Goal: Task Accomplishment & Management: Manage account settings

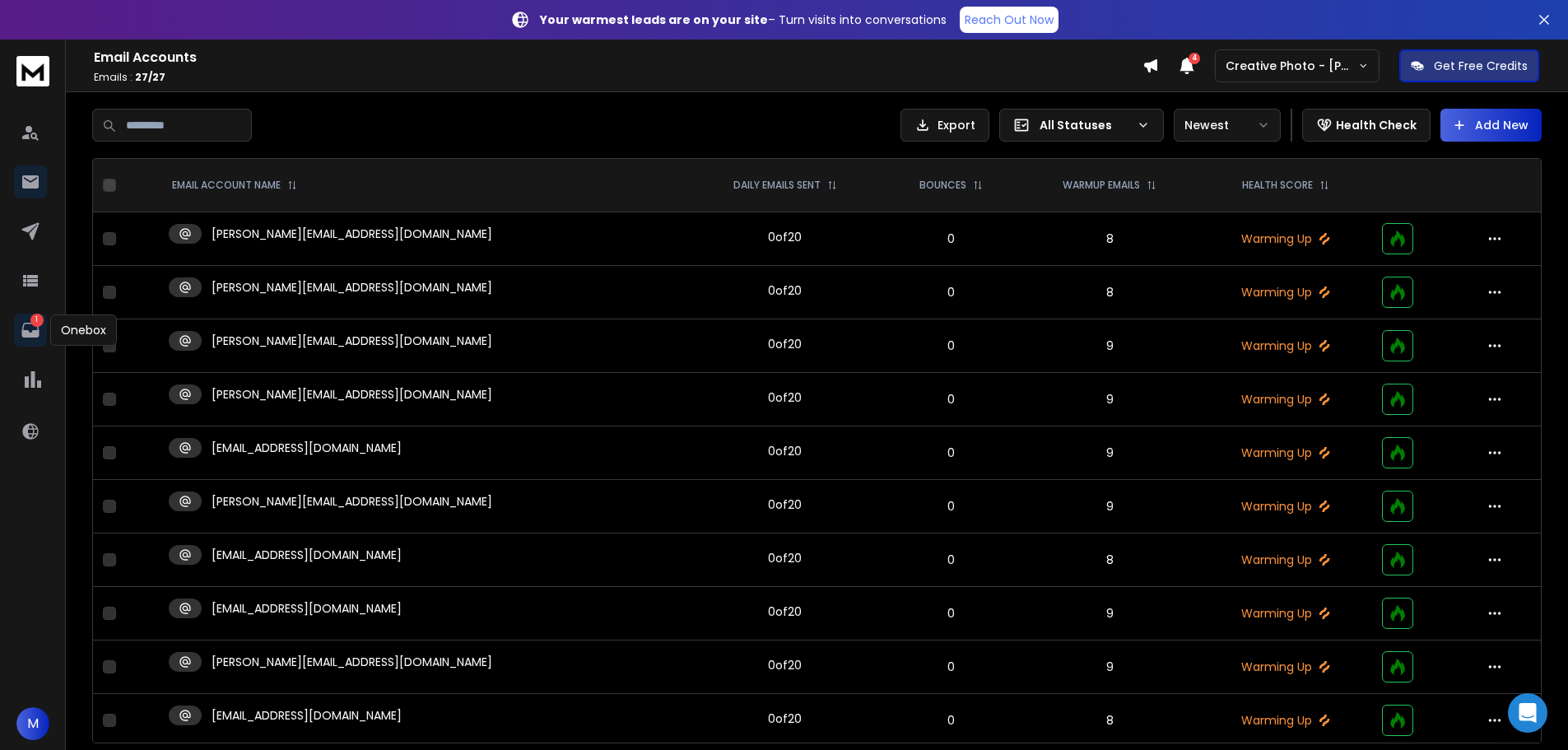
click at [31, 328] on icon at bounding box center [31, 330] width 20 height 20
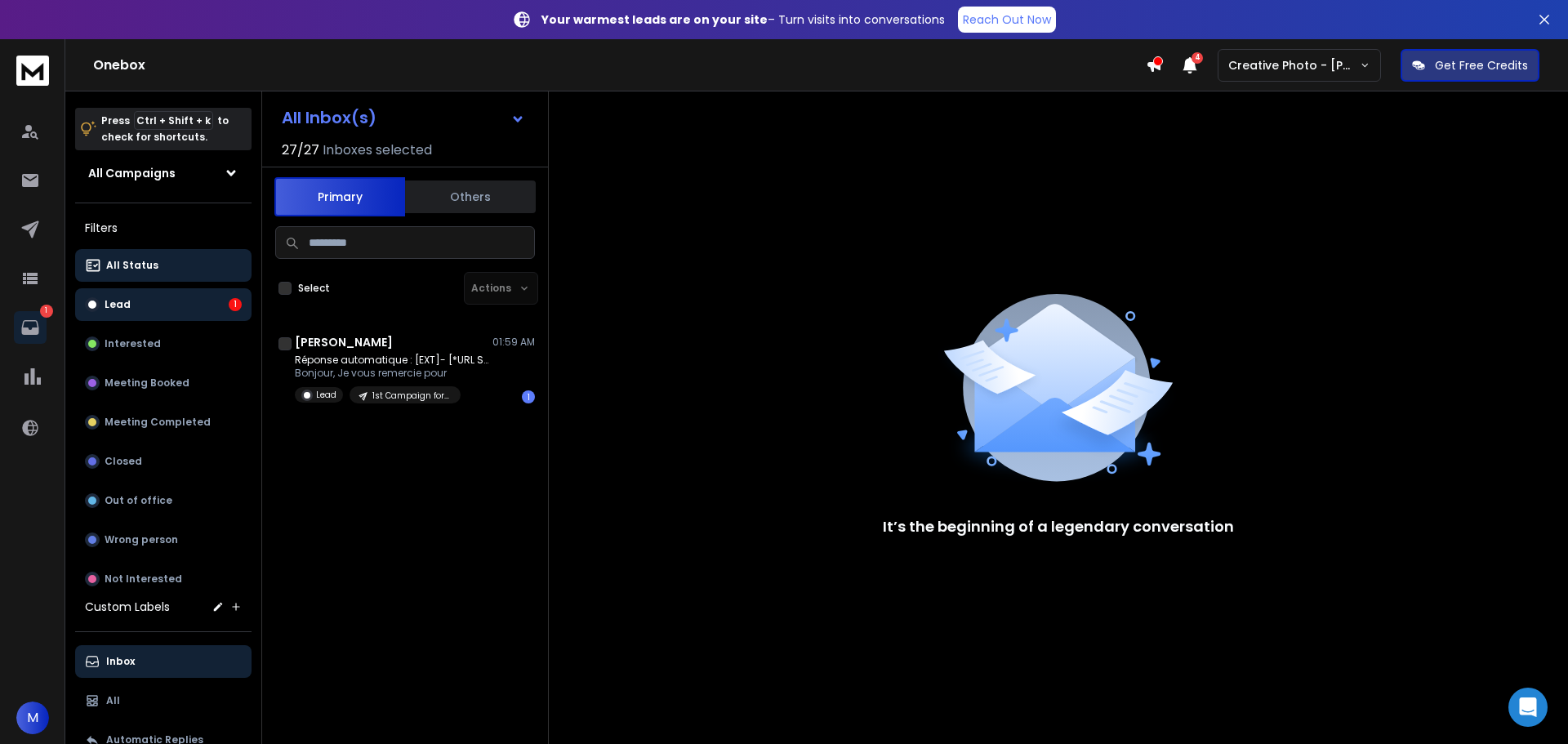
click at [160, 310] on button "Lead 1" at bounding box center [163, 305] width 177 height 32
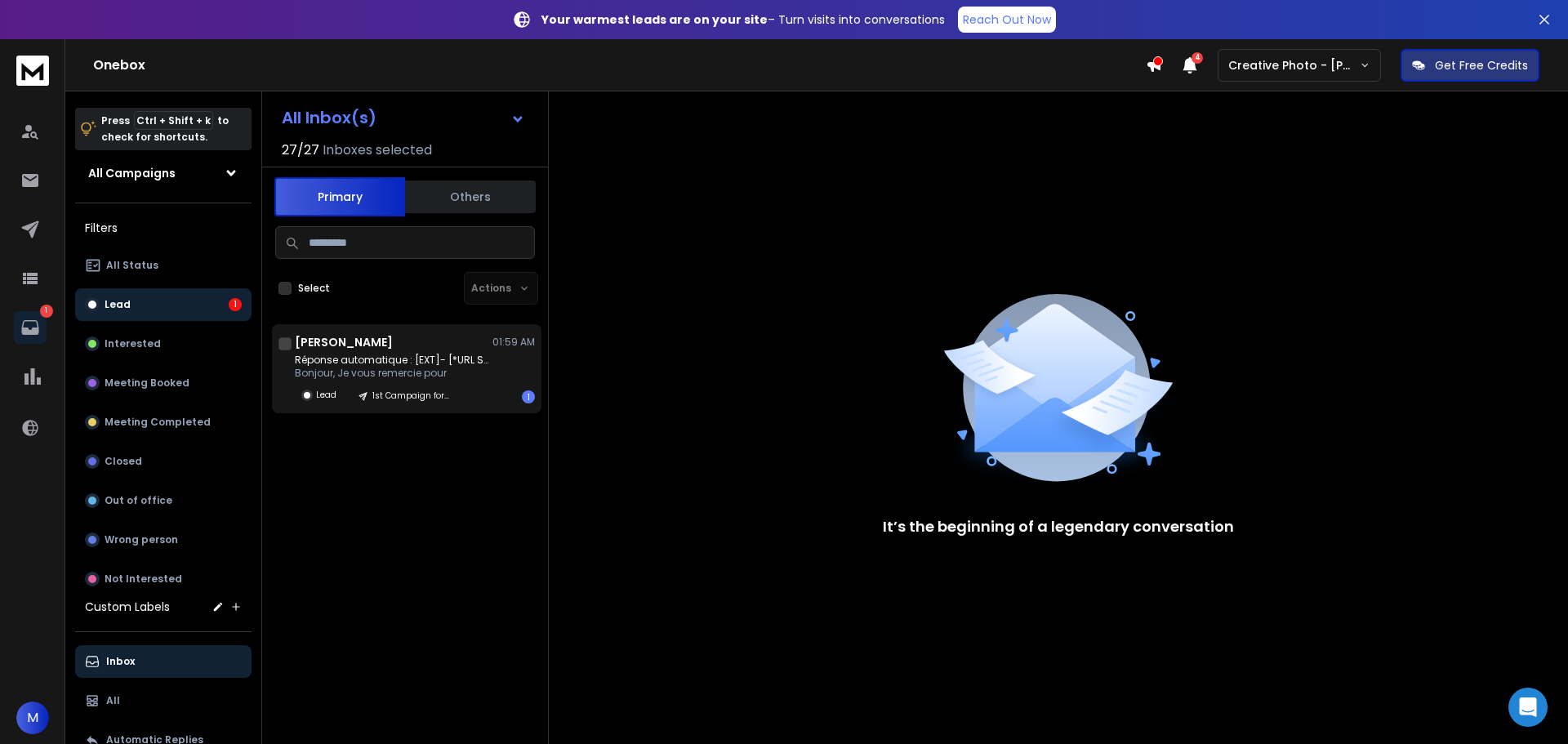
click at [377, 363] on p "Réponse automatique : [EXT]- [*URL Suspecte" at bounding box center [392, 360] width 196 height 13
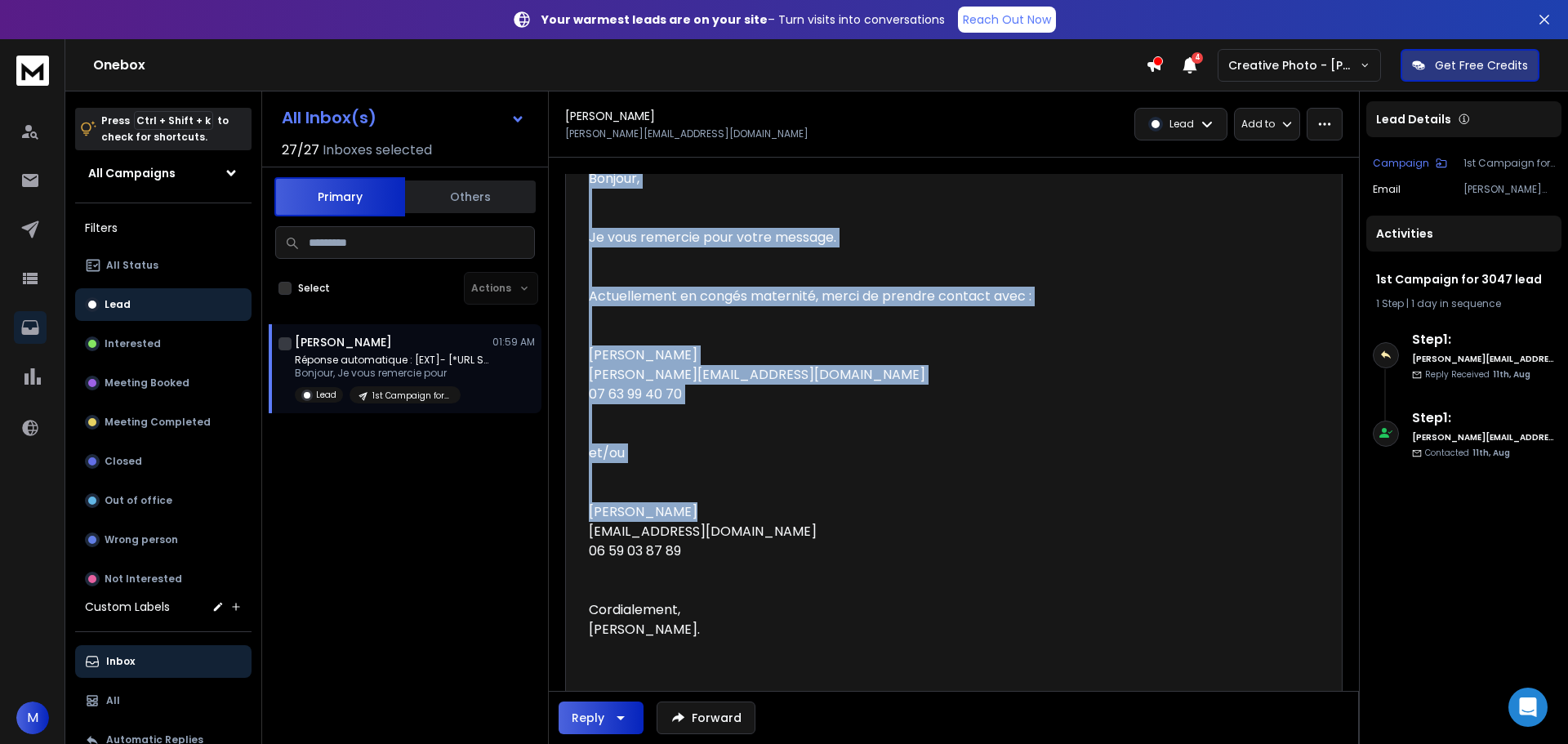
scroll to position [245, 0]
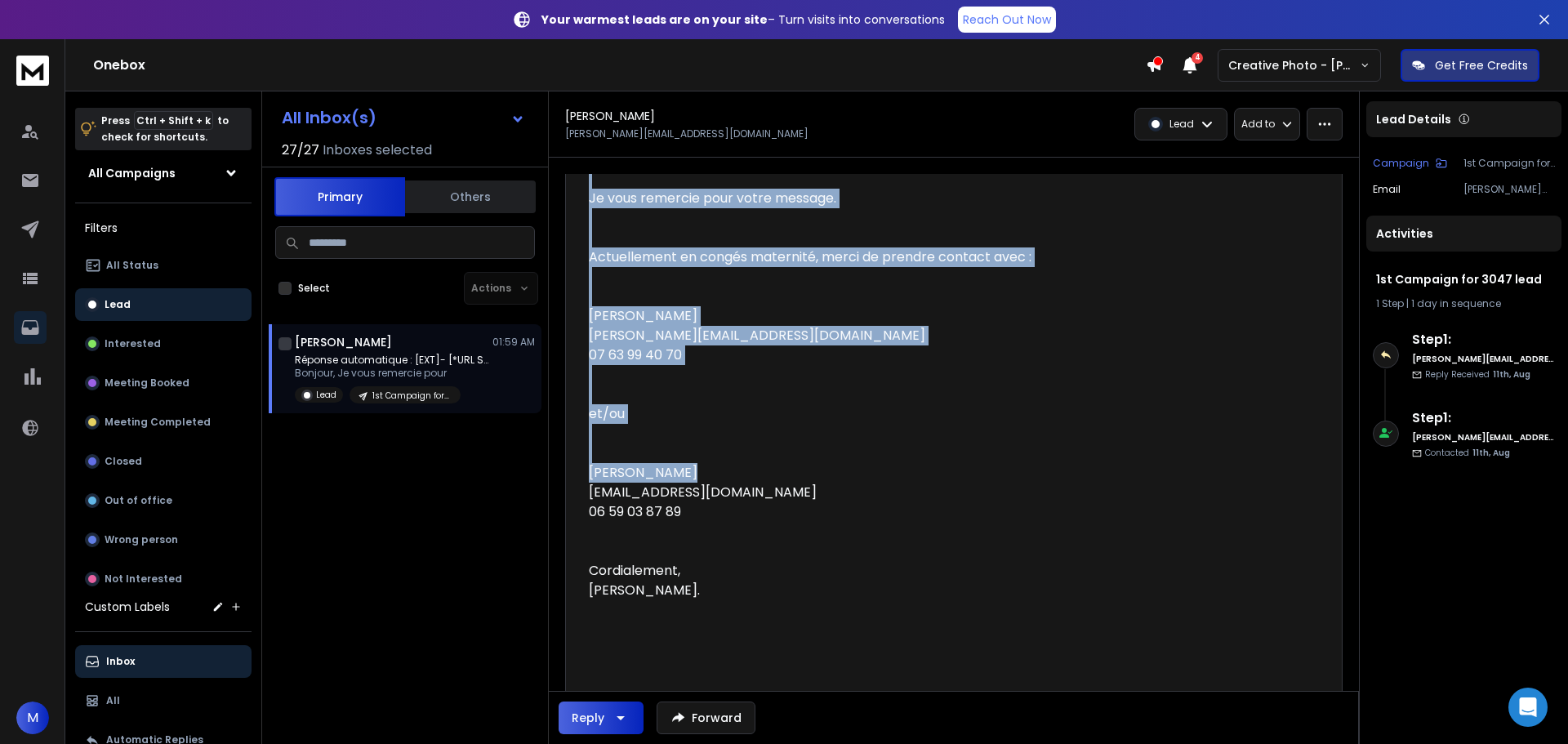
drag, startPoint x: 591, startPoint y: 215, endPoint x: 780, endPoint y: 605, distance: 433.4
click at [780, 600] on p "Bonjour, Je vous remercie pour votre message. Actuellement en congés maternité,…" at bounding box center [827, 364] width 477 height 470
copy p "Bonjour, Je vous remercie pour votre message. Actuellement en congés maternité,…"
click at [23, 229] on icon at bounding box center [31, 230] width 20 height 20
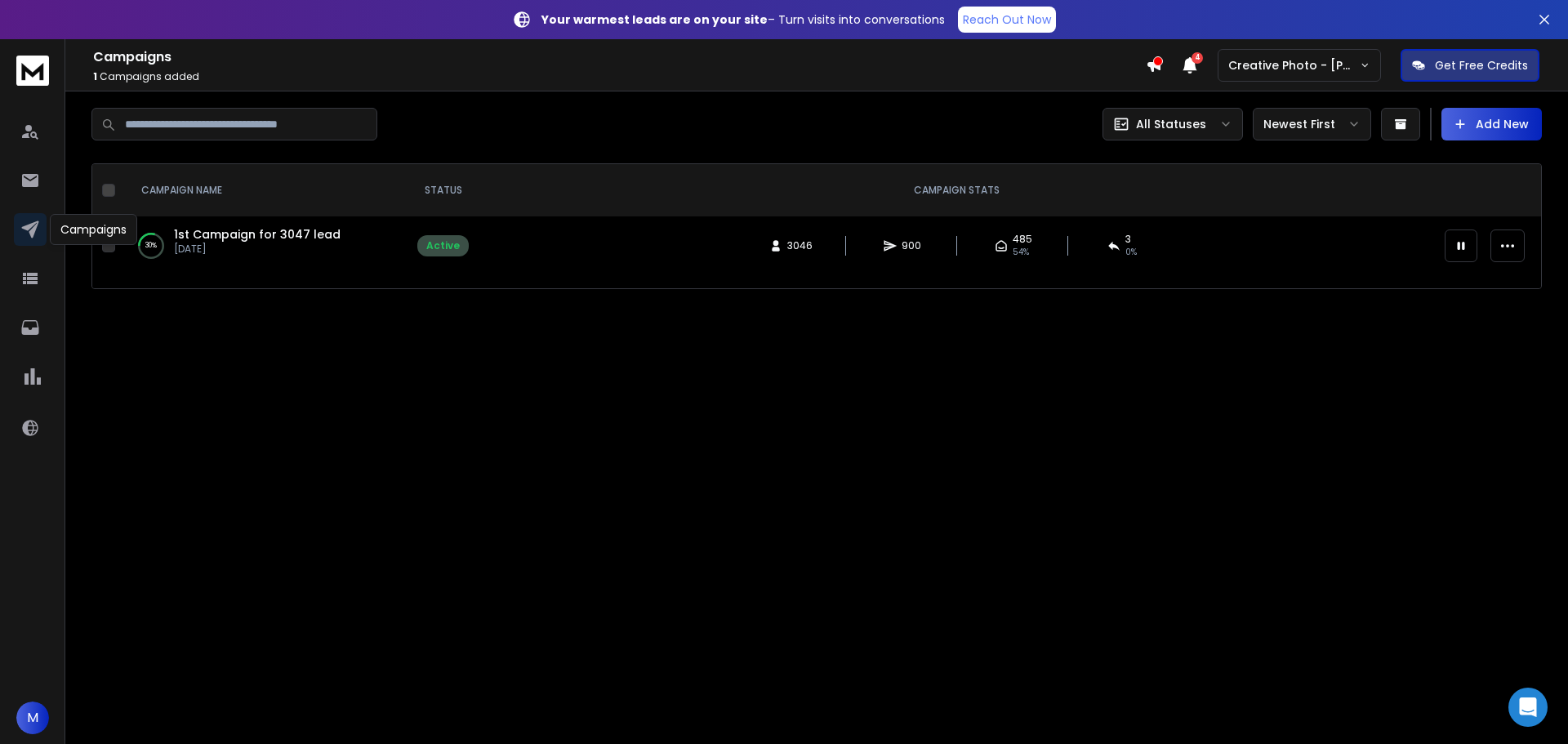
click at [214, 230] on span "1st Campaign for 3047 lead" at bounding box center [257, 234] width 167 height 16
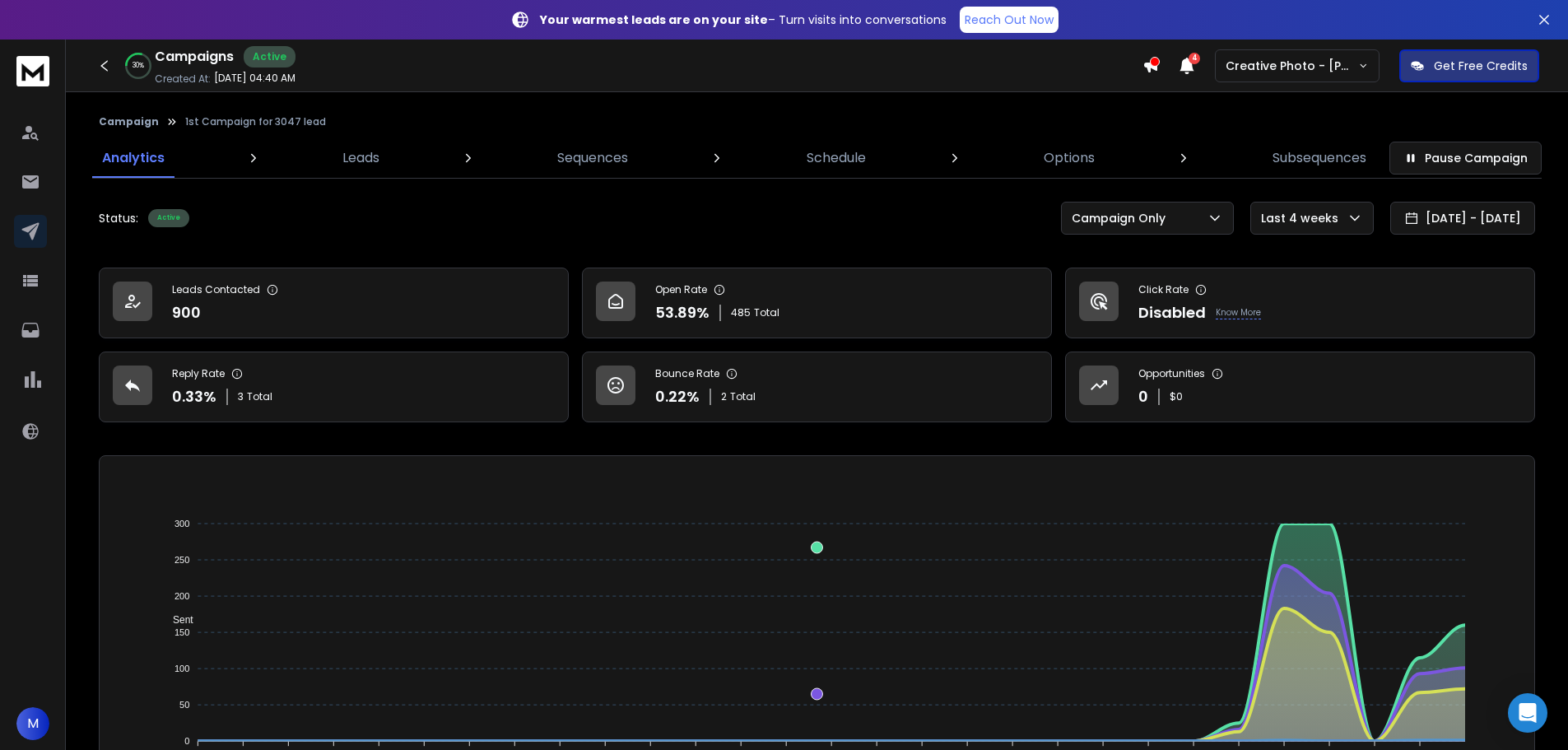
click at [248, 395] on span "Total" at bounding box center [260, 396] width 25 height 13
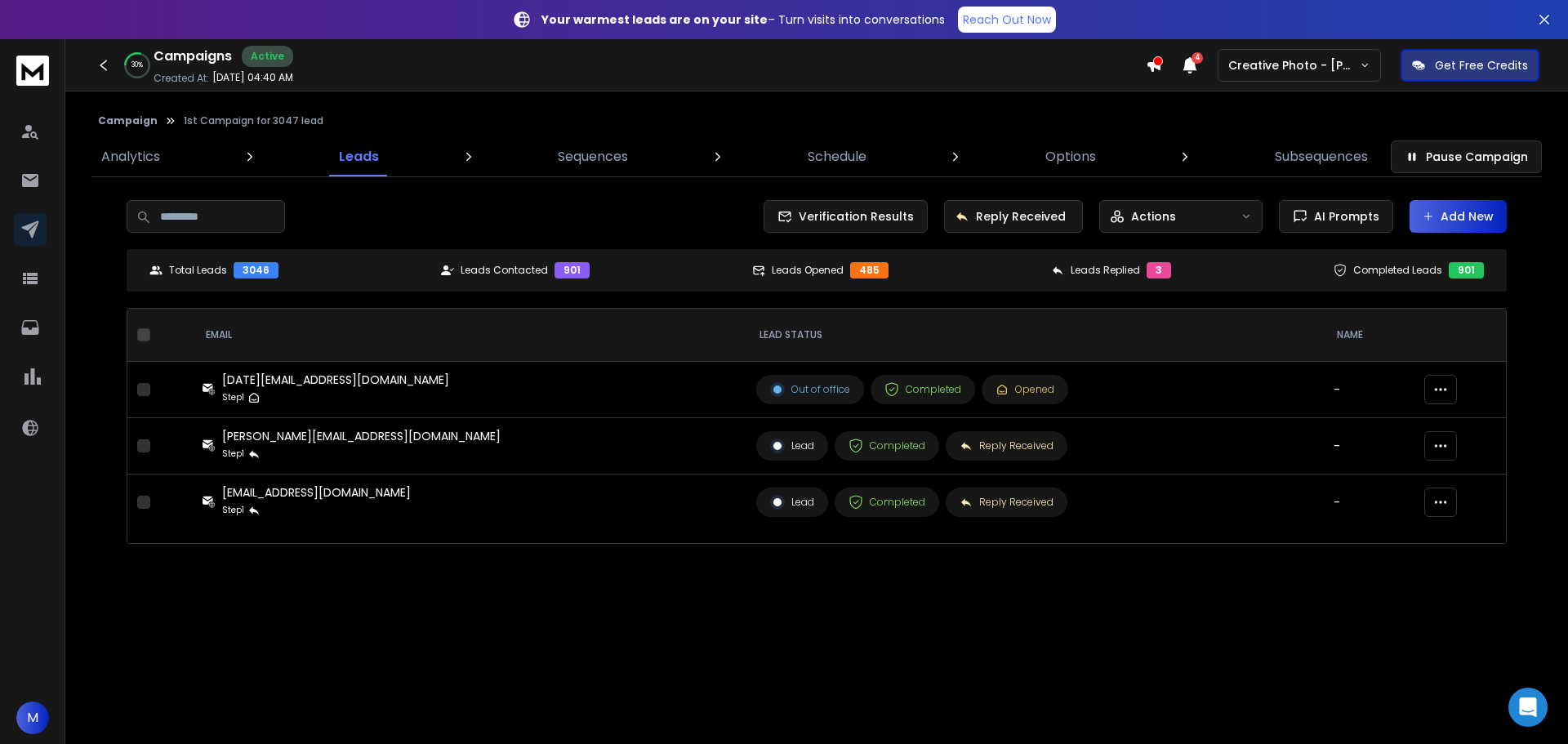
click at [335, 436] on div "[PERSON_NAME][EMAIL_ADDRESS][DOMAIN_NAME]" at bounding box center [361, 436] width 279 height 16
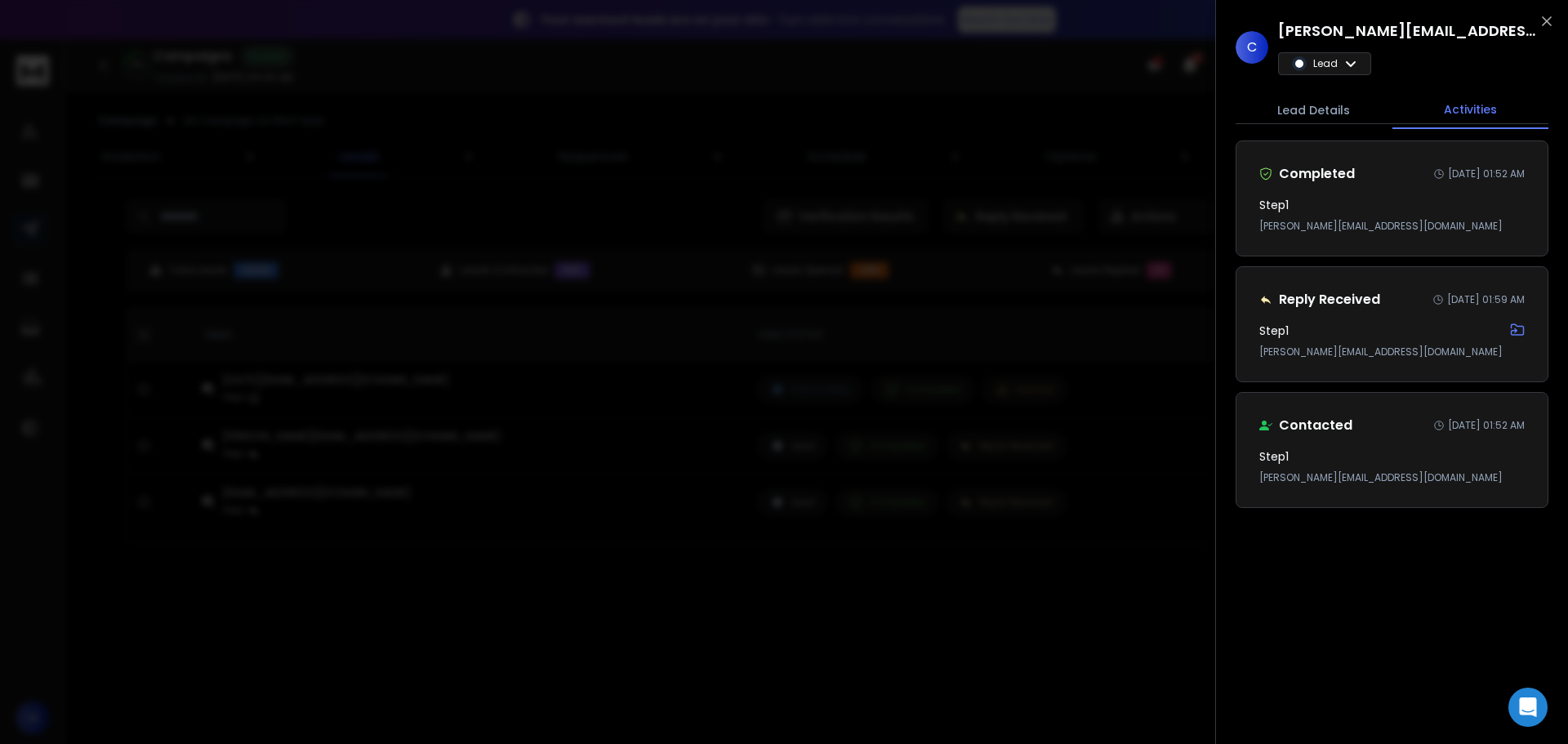
click at [1492, 108] on button "Activities" at bounding box center [1471, 110] width 157 height 38
click at [1518, 329] on icon at bounding box center [1517, 330] width 14 height 14
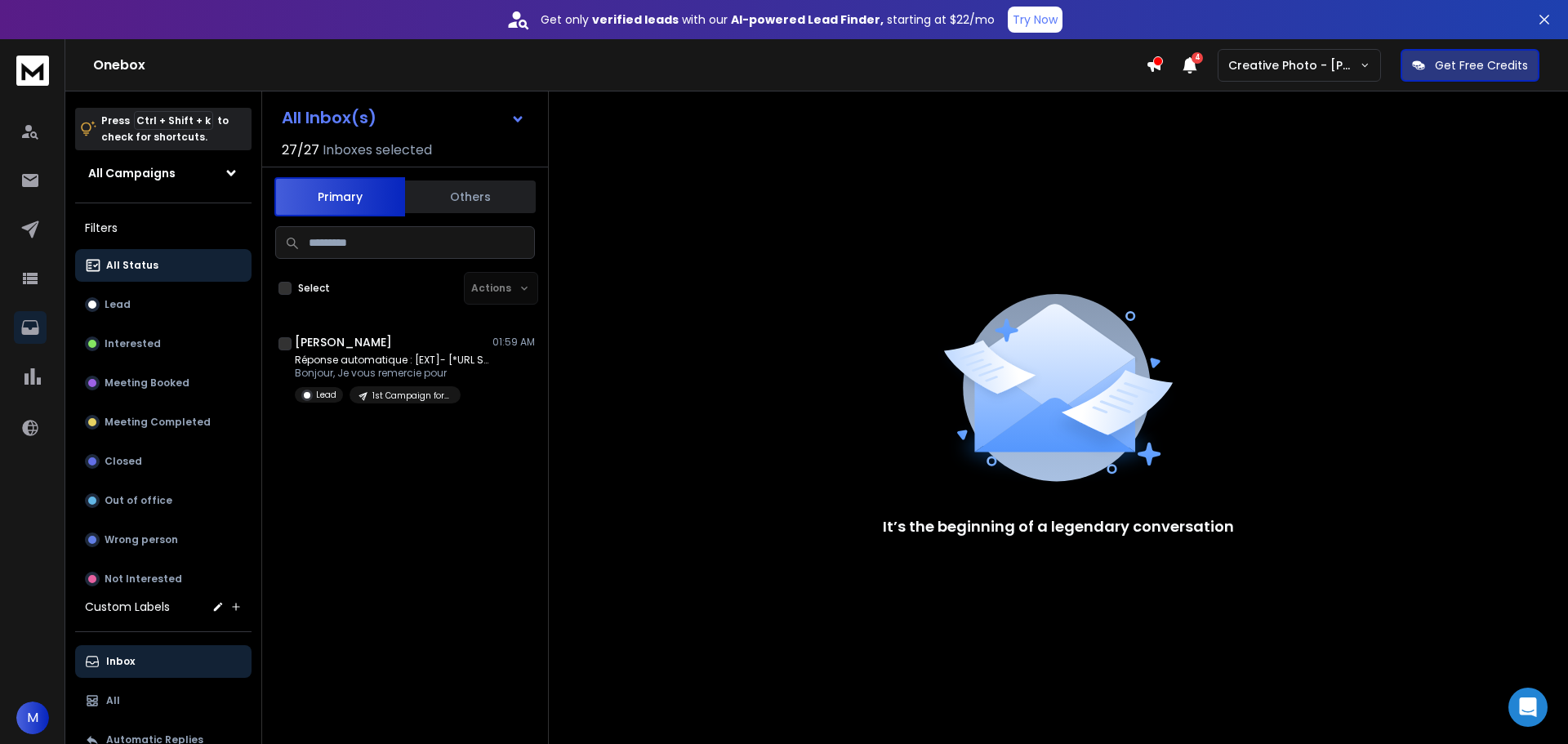
click at [465, 211] on button "Others" at bounding box center [470, 197] width 131 height 36
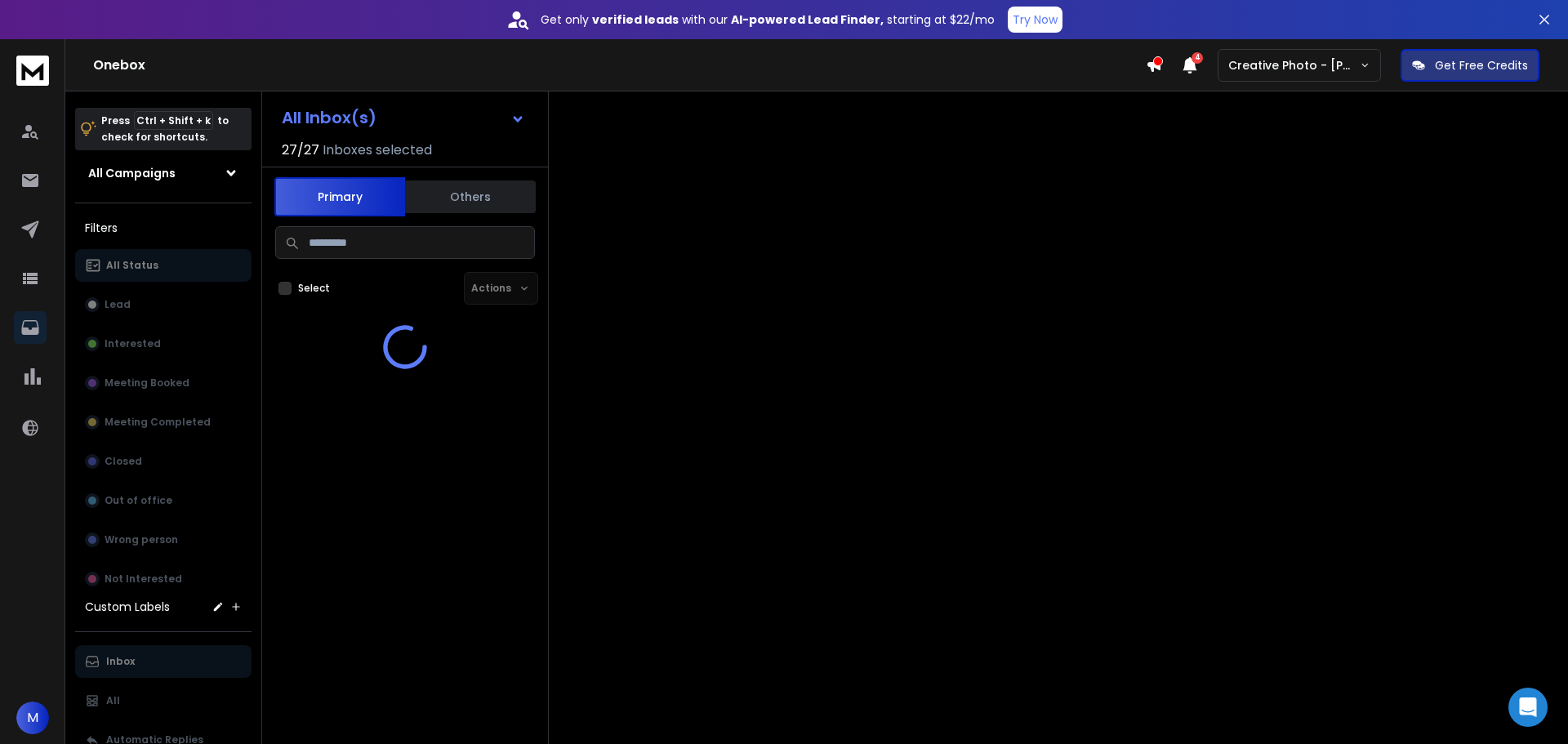
click at [346, 203] on button "Primary" at bounding box center [339, 196] width 131 height 39
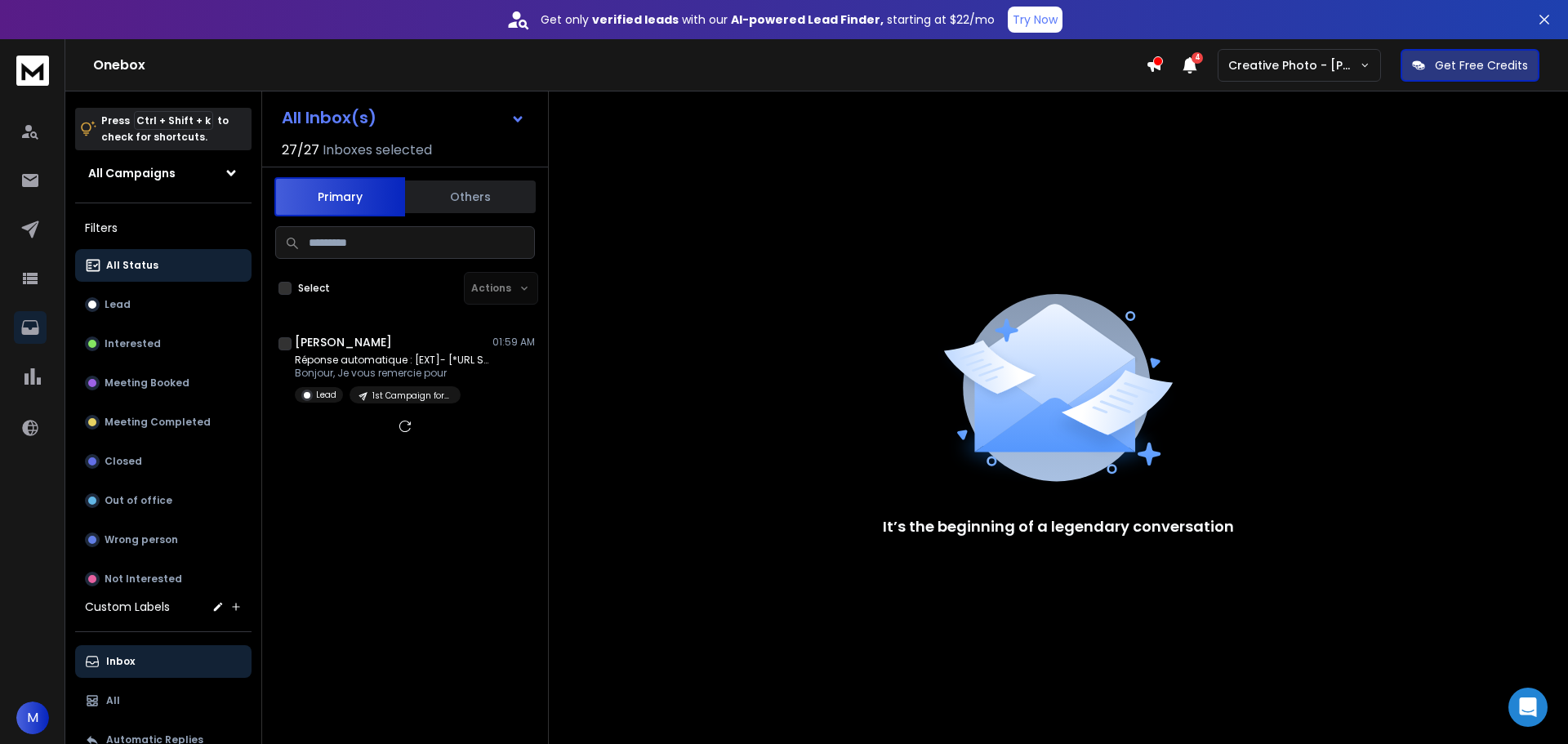
click at [452, 206] on button "Others" at bounding box center [470, 197] width 131 height 36
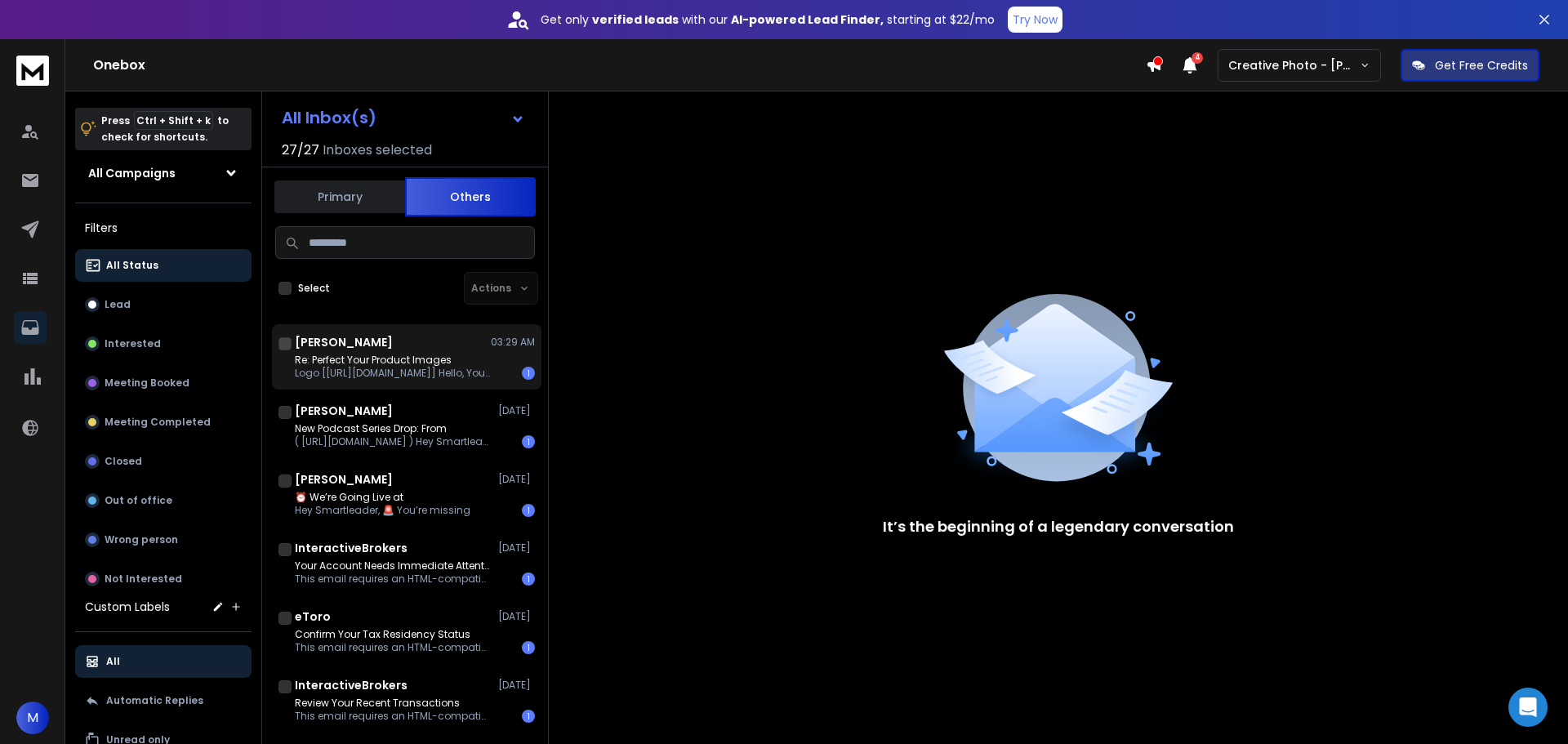
click at [410, 371] on p "Logo [[URL][DOMAIN_NAME]] Hello, You just contacted me by" at bounding box center [392, 372] width 196 height 13
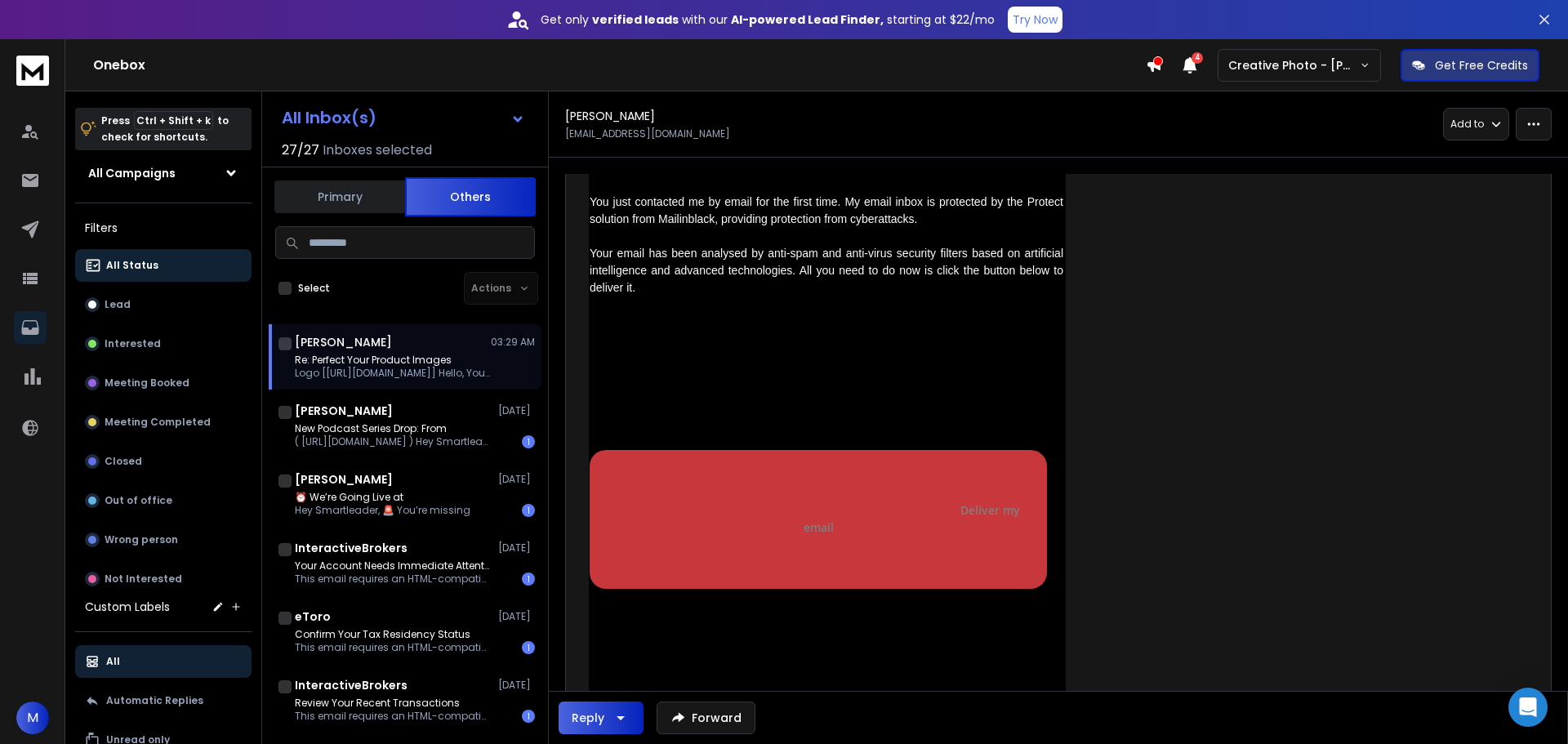
scroll to position [490, 0]
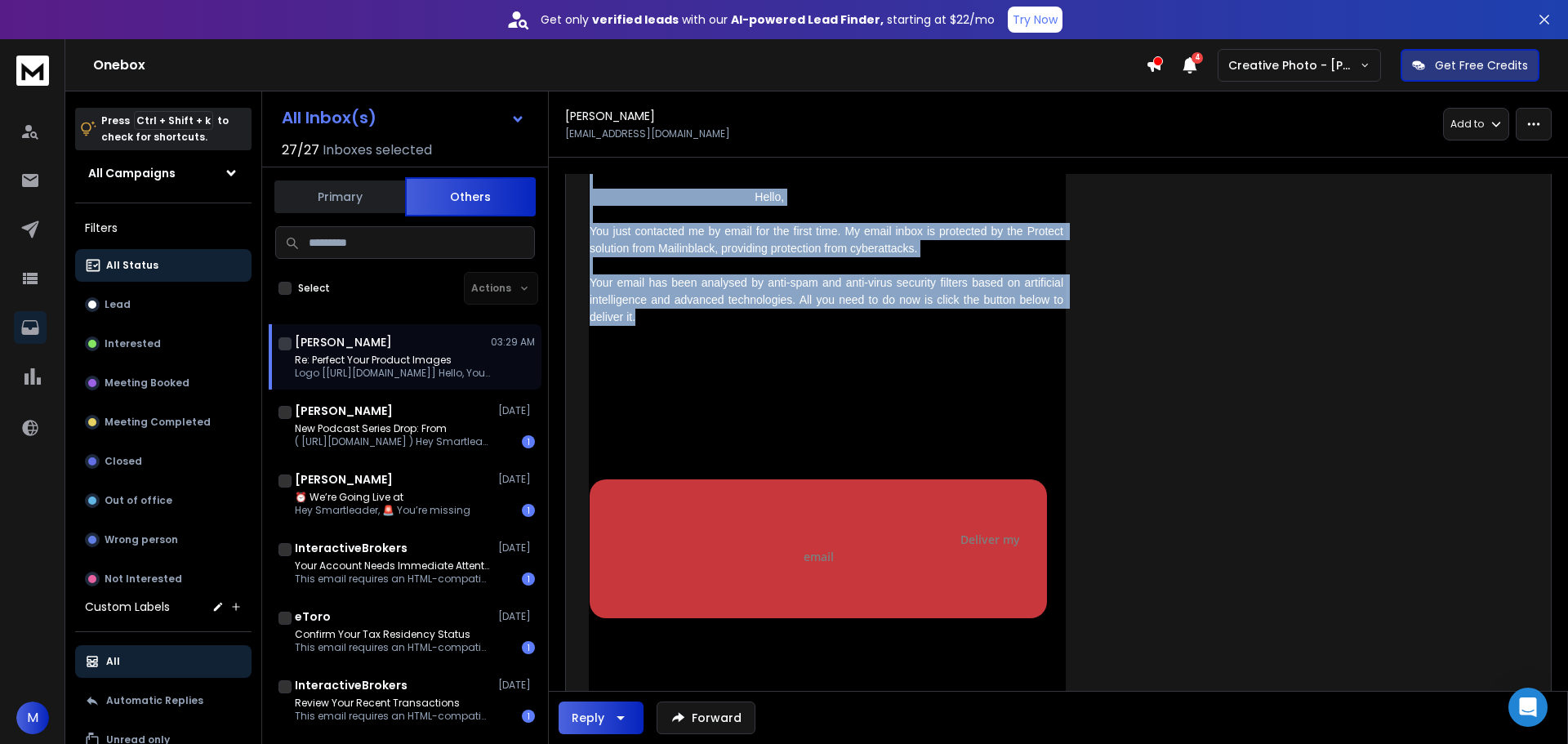
drag, startPoint x: 710, startPoint y: 314, endPoint x: 588, endPoint y: 237, distance: 144.3
click at [588, 237] on div "Re: Perfect Your Product Images with Professional Retouching [DATE] : 03:29 am …" at bounding box center [1058, 470] width 987 height 1493
click at [654, 238] on td "Hello, You just contacted me by email for the first time. My email inbox is pro…" at bounding box center [826, 265] width 474 height 188
drag, startPoint x: 591, startPoint y: 230, endPoint x: 753, endPoint y: 315, distance: 182.9
click at [753, 315] on td "Hello, You just contacted me by email for the first time. My email inbox is pro…" at bounding box center [826, 265] width 474 height 188
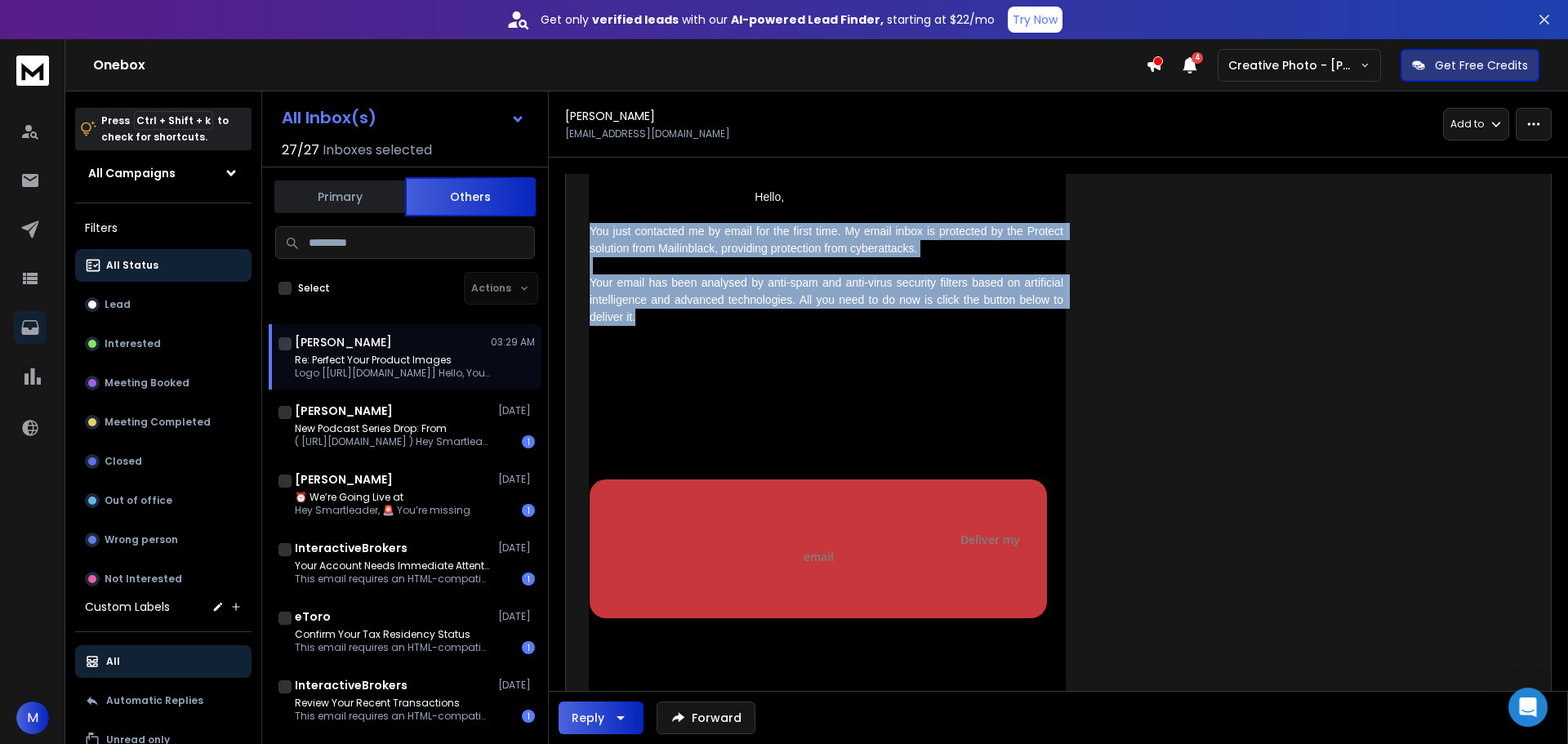
copy span "You just contacted me by email for the first time. My email inbox is protected …"
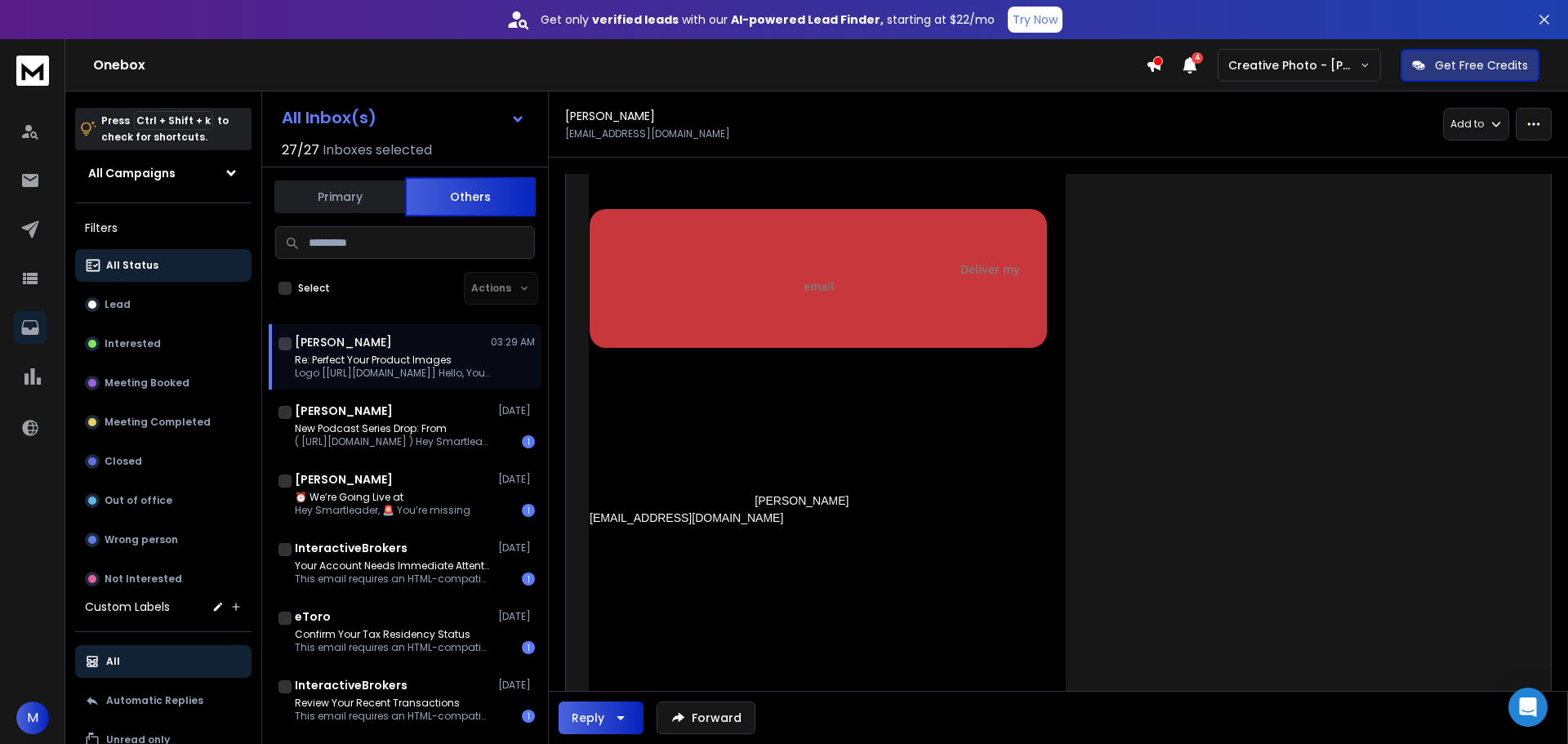
scroll to position [979, 0]
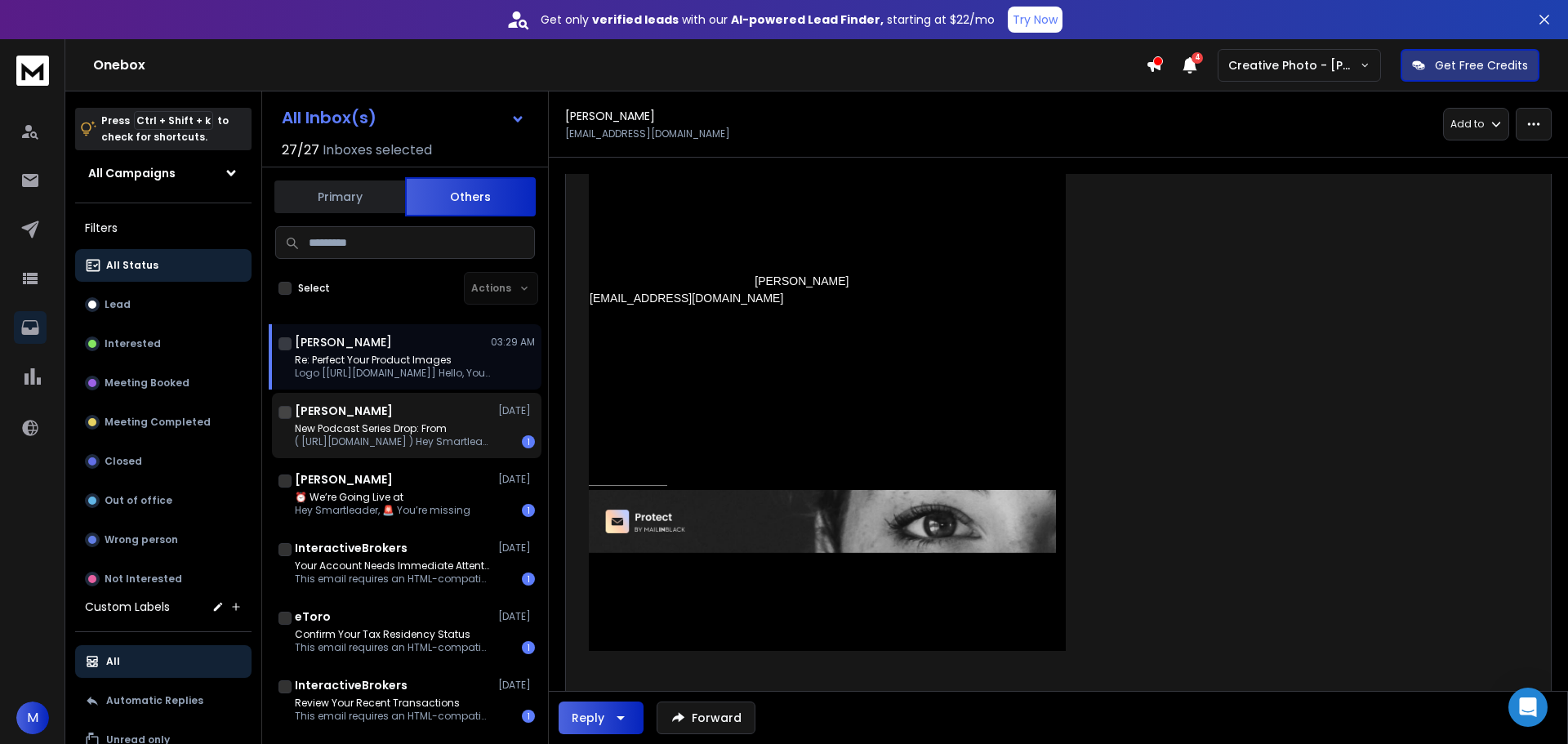
click at [419, 432] on p "New Podcast Series Drop: From" at bounding box center [392, 428] width 196 height 13
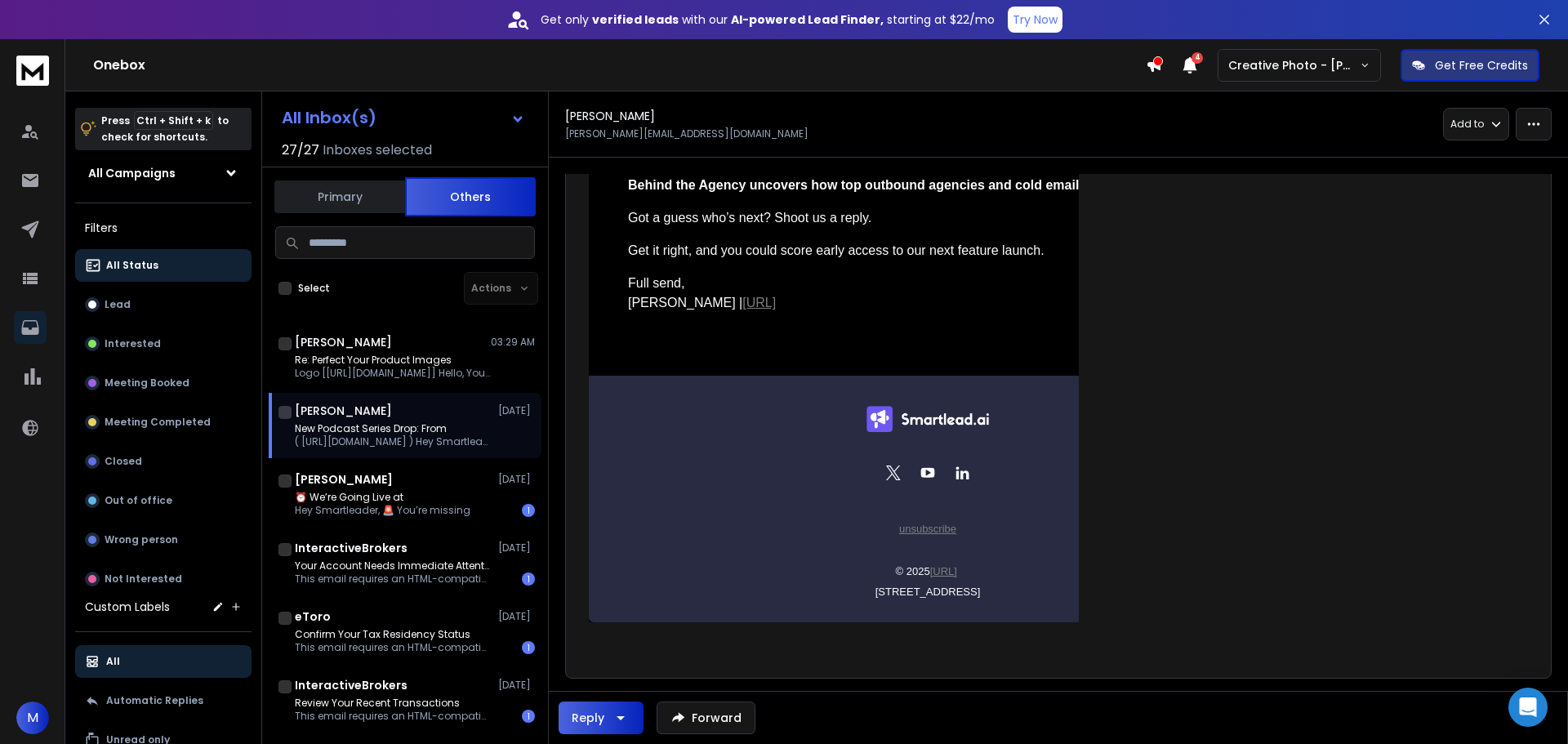
scroll to position [1254, 0]
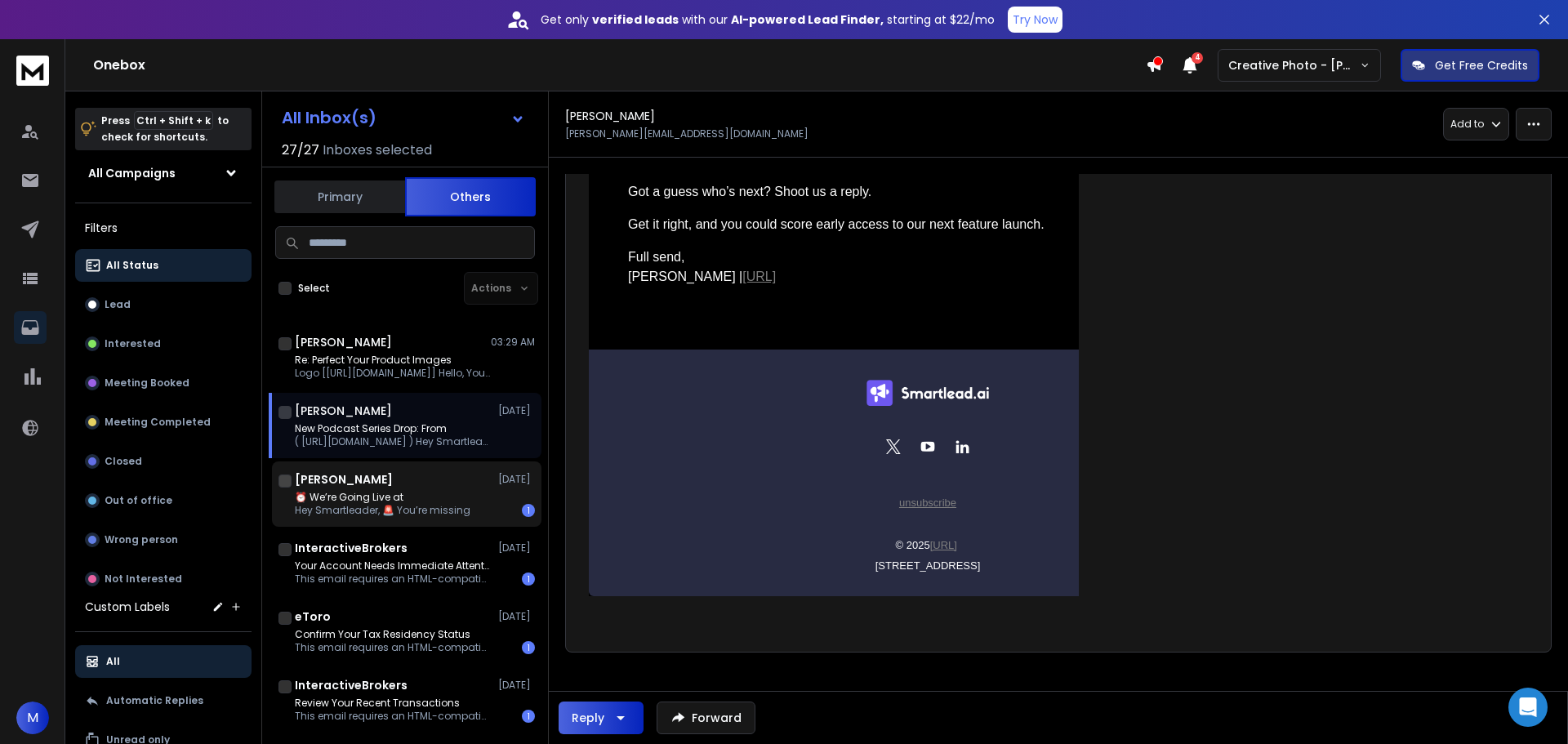
click at [457, 506] on p "Hey Smartleader, 🚨 You’re missing" at bounding box center [383, 510] width 176 height 13
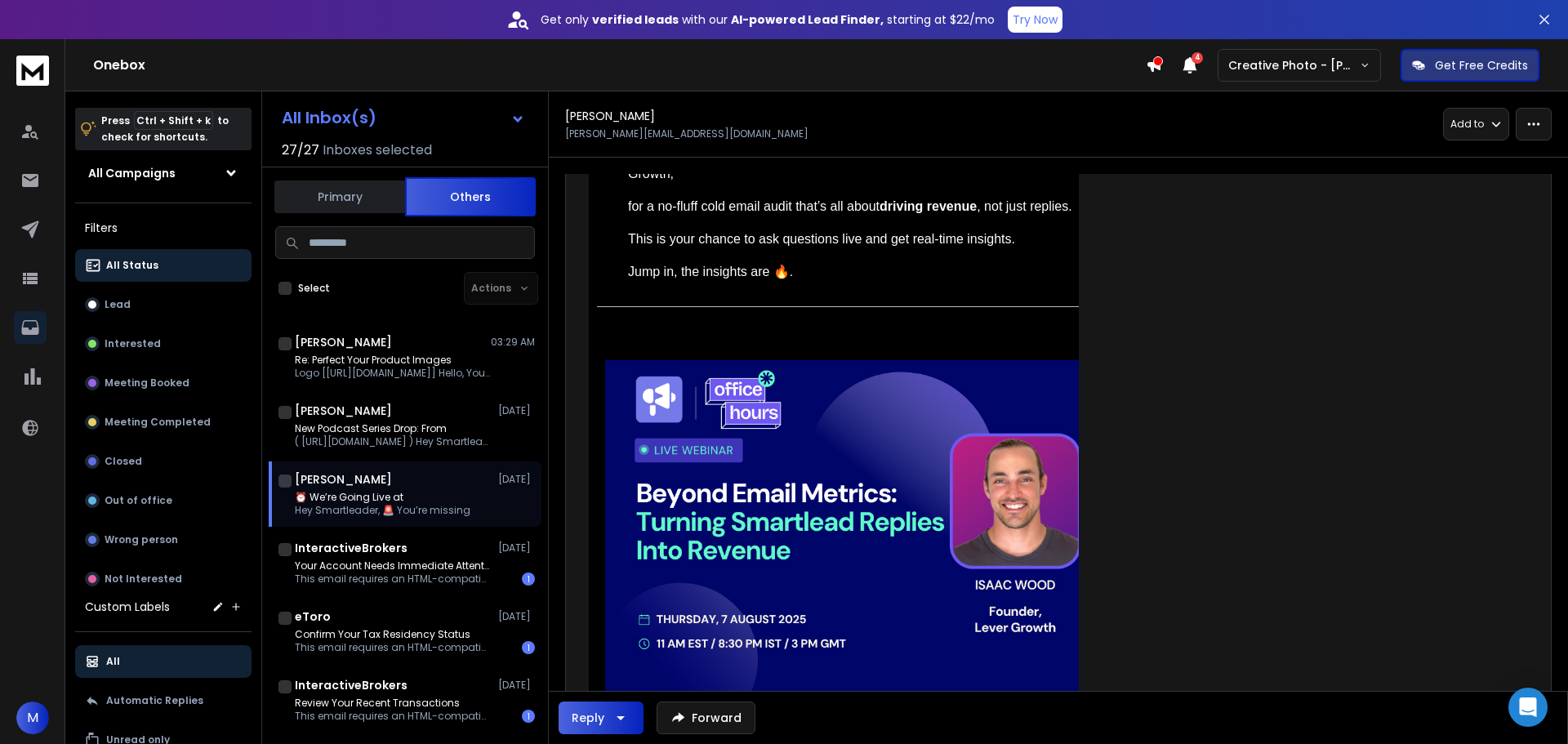
scroll to position [409, 0]
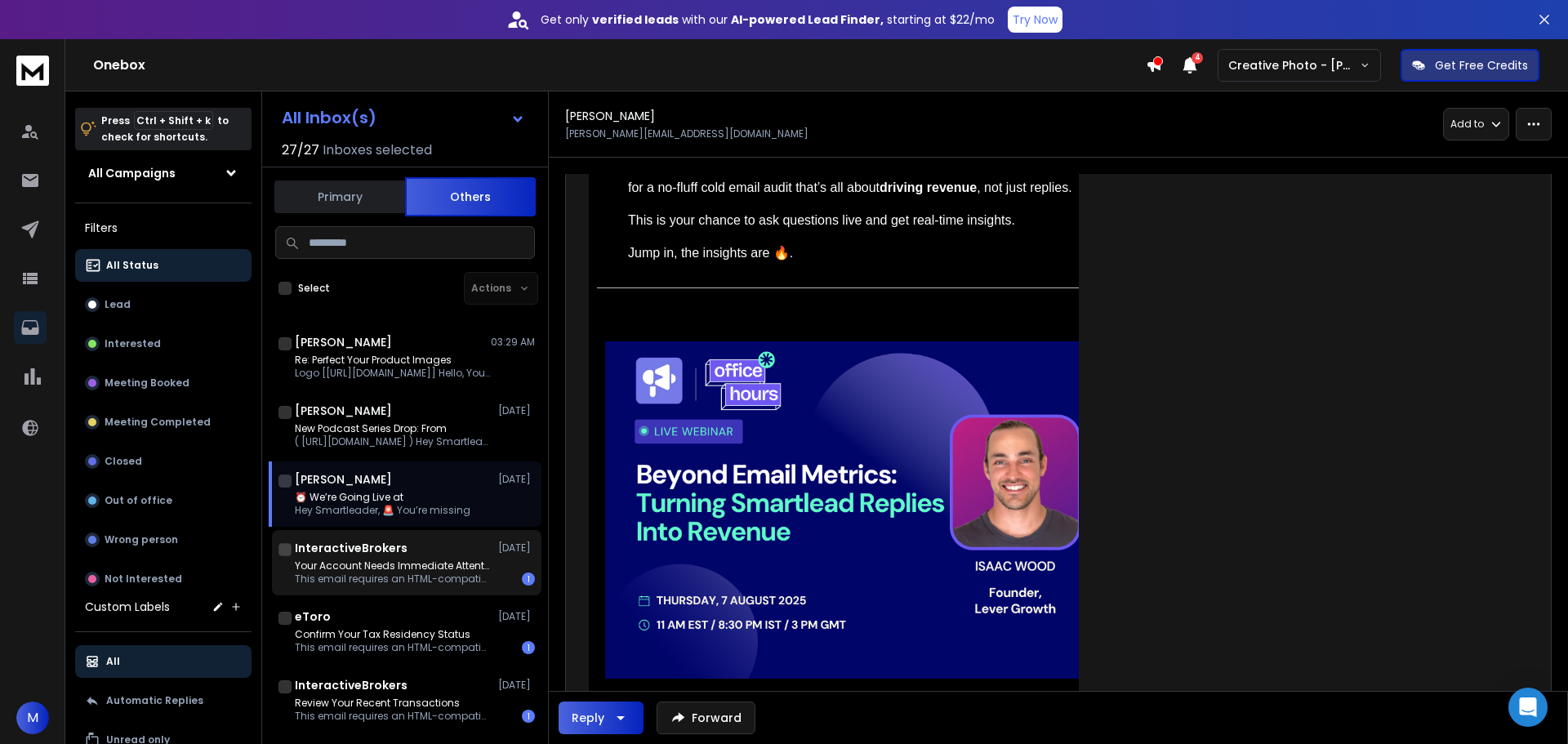
click at [435, 578] on p "This email requires an HTML-compatible" at bounding box center [392, 579] width 196 height 13
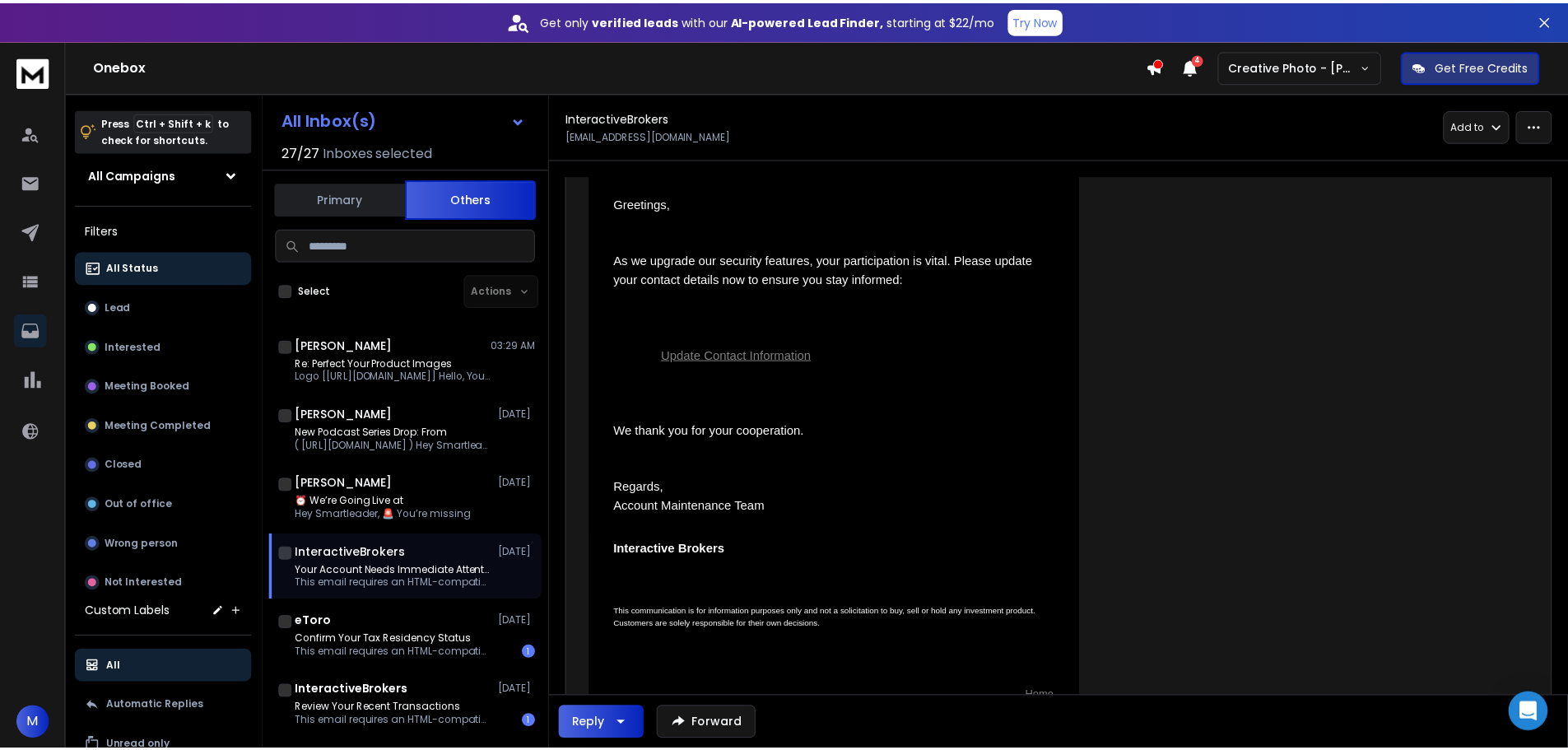
scroll to position [247, 0]
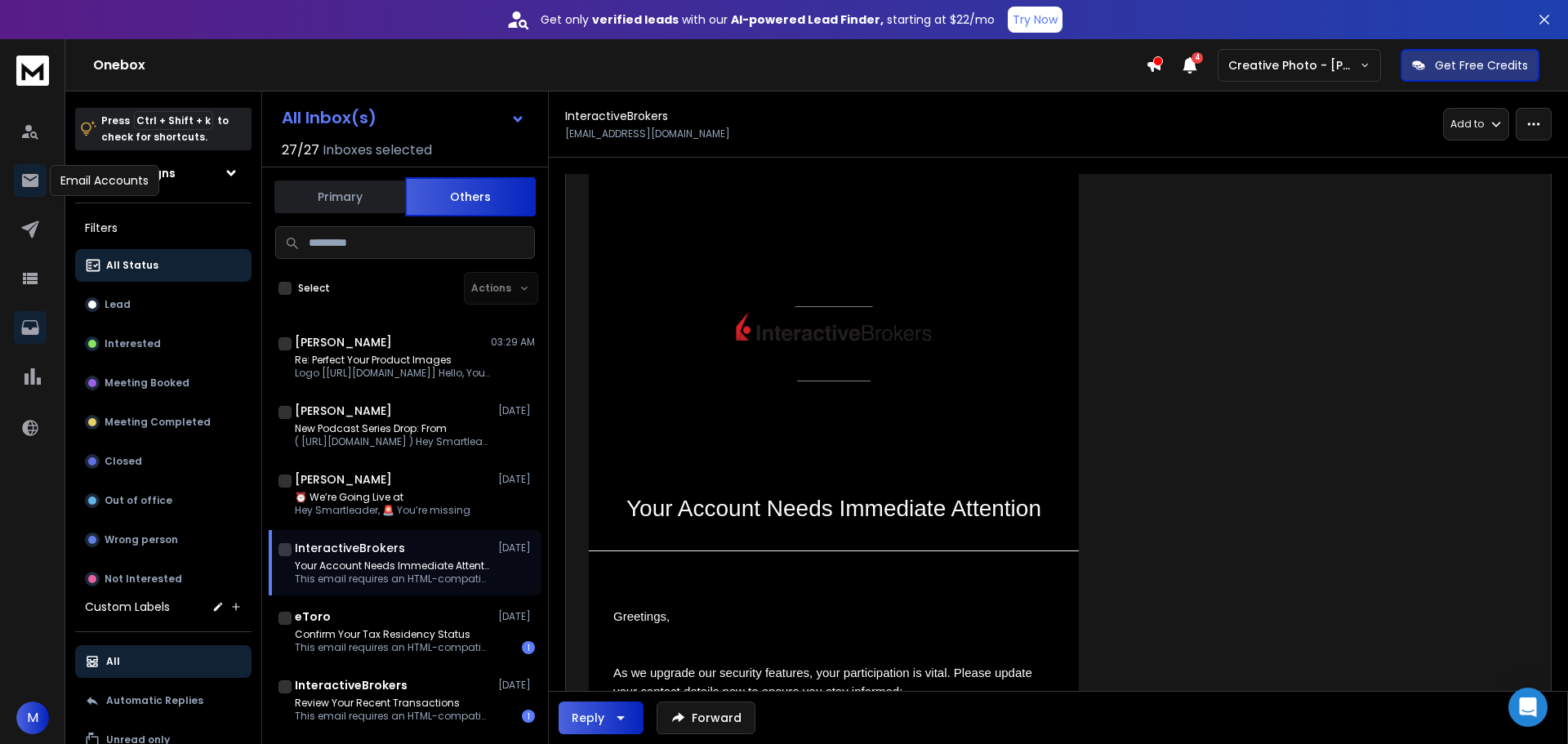
click at [41, 187] on link at bounding box center [30, 180] width 32 height 32
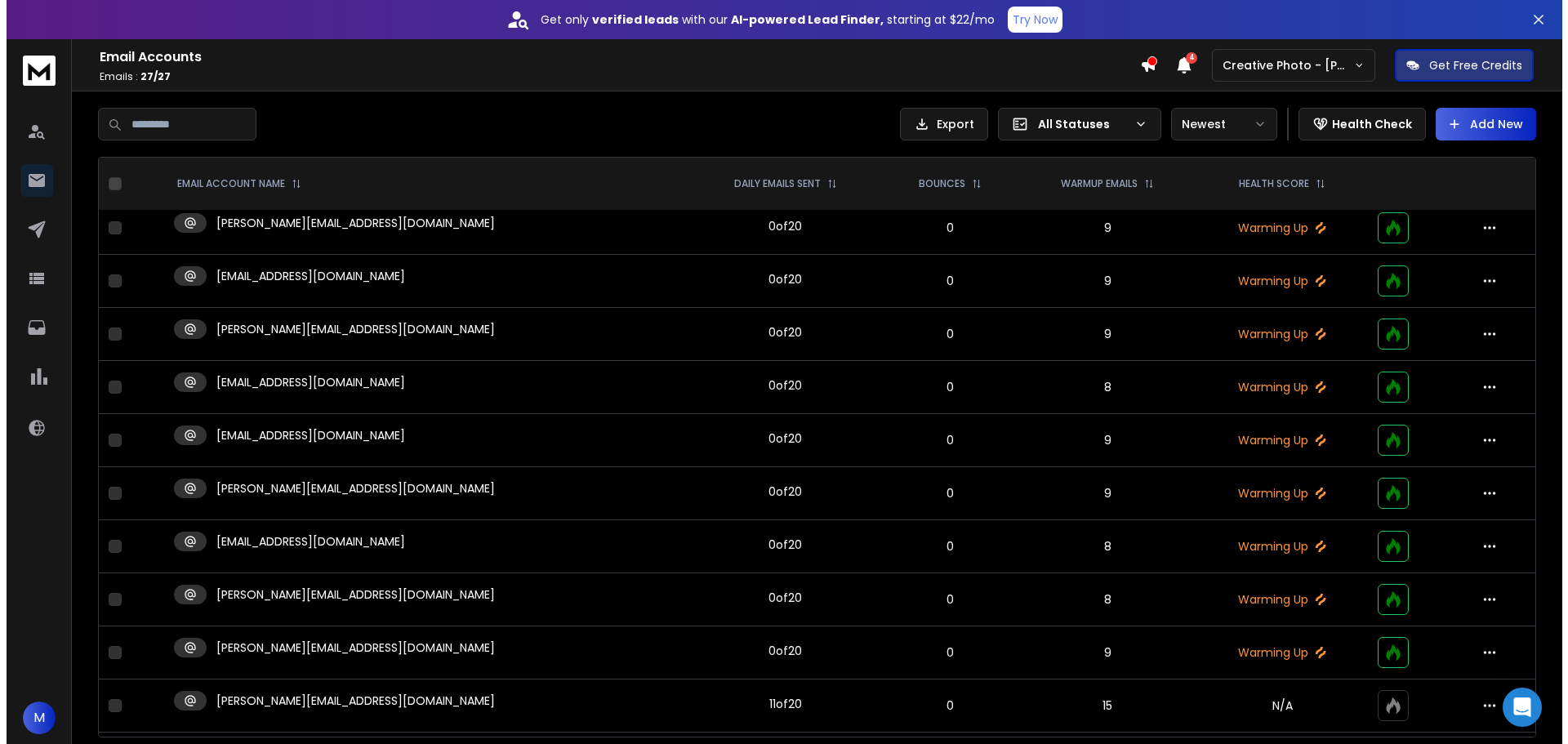
scroll to position [409, 0]
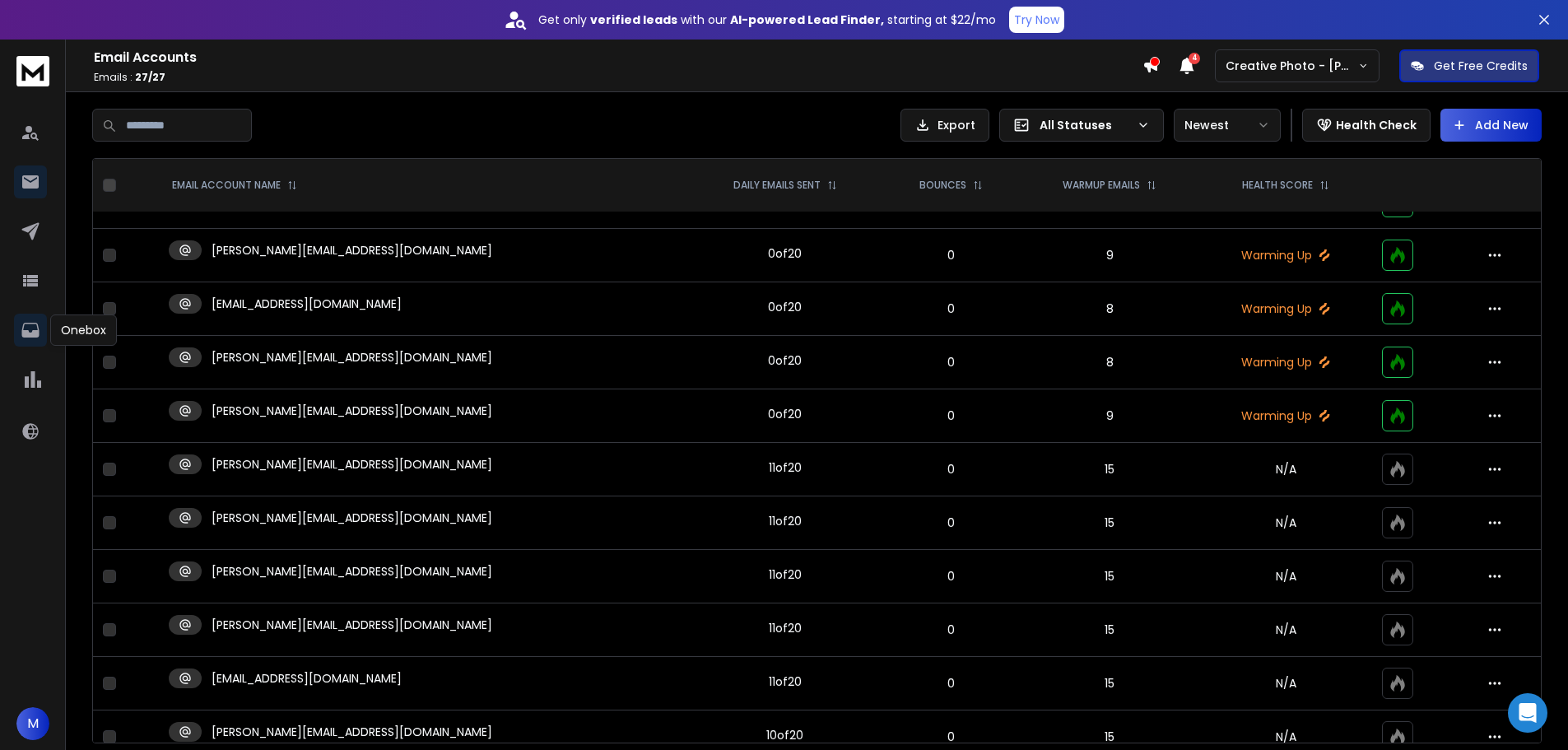
click at [34, 340] on link at bounding box center [30, 330] width 33 height 33
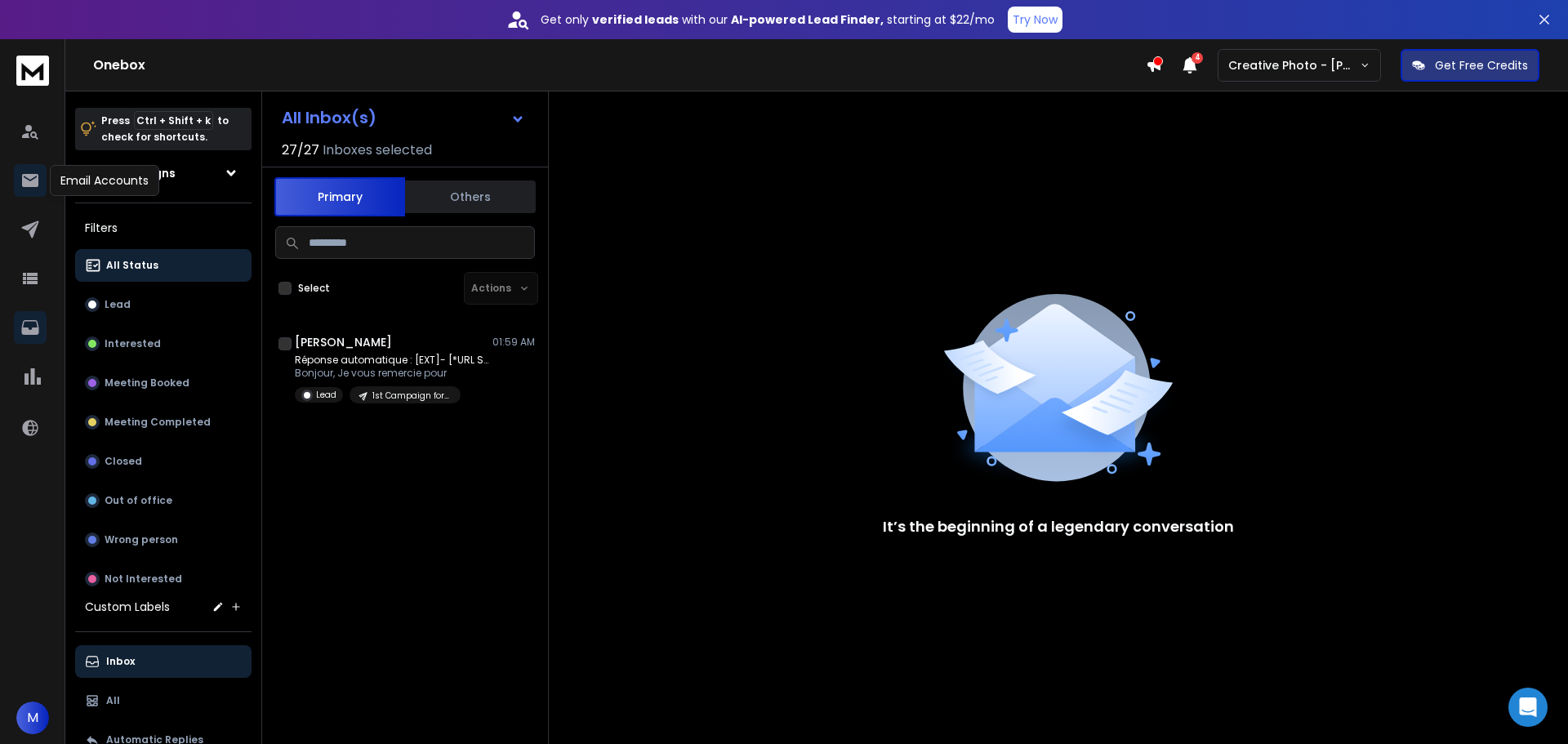
click at [27, 169] on link at bounding box center [30, 180] width 32 height 32
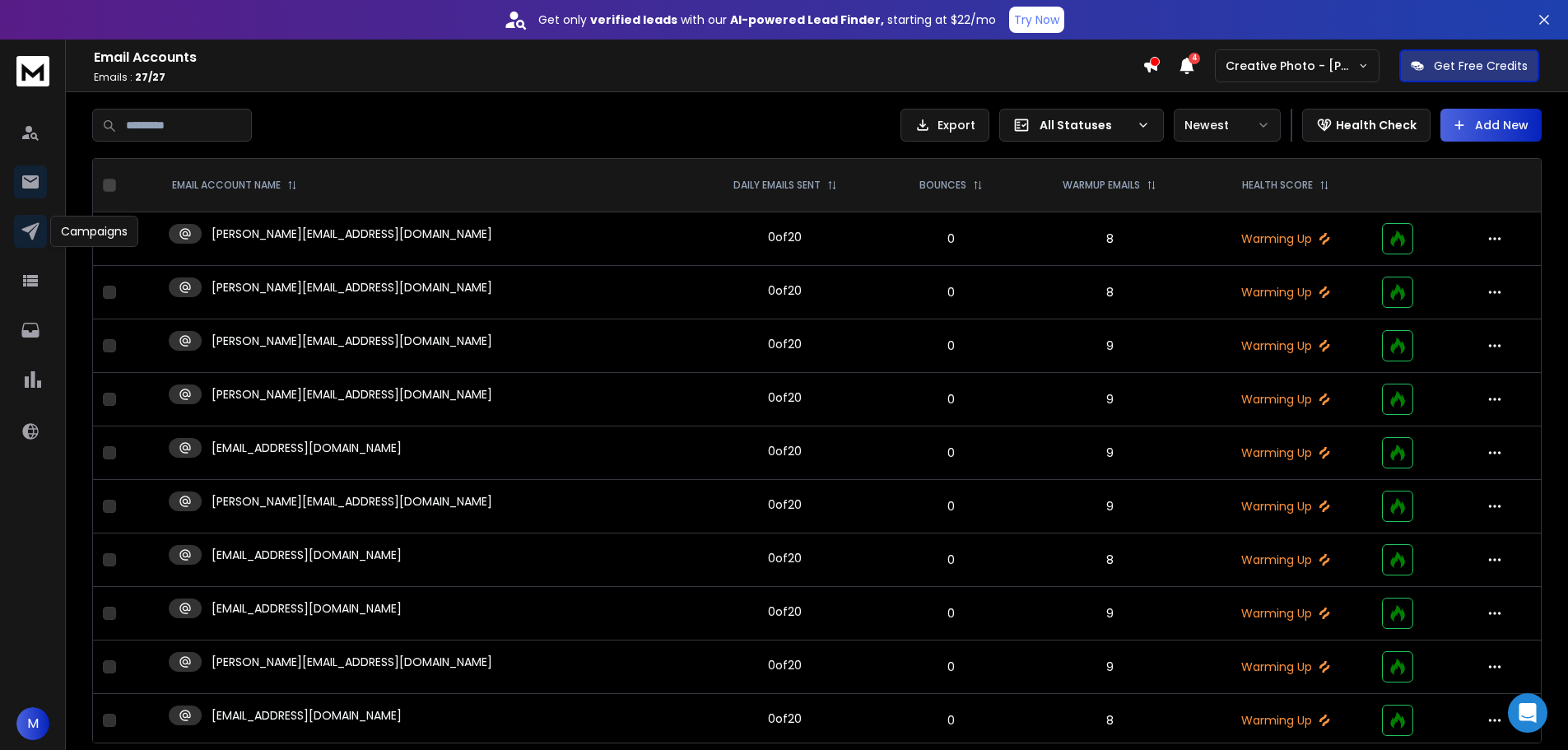
click at [29, 235] on icon at bounding box center [31, 232] width 20 height 20
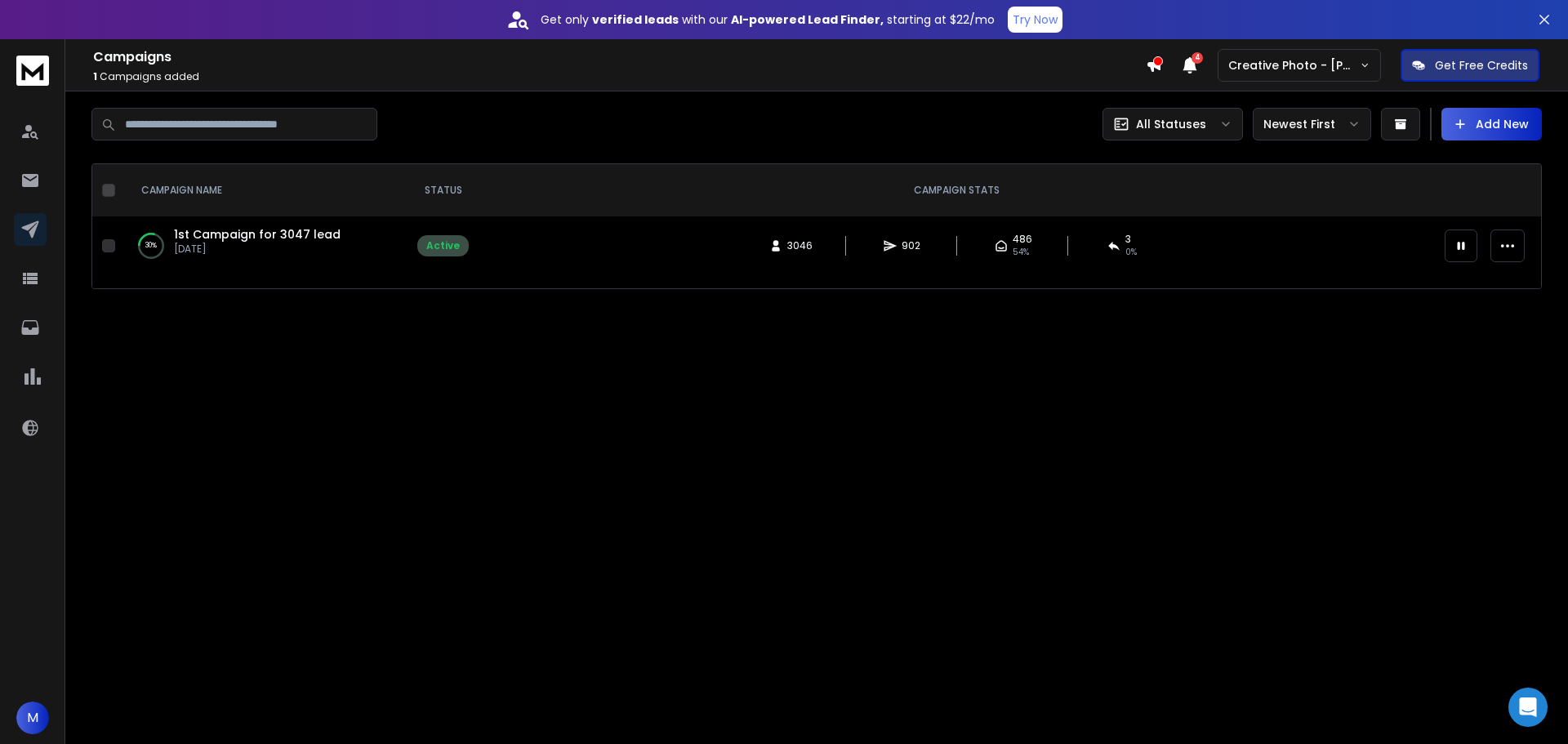
click at [202, 234] on span "1st Campaign for 3047 lead" at bounding box center [257, 234] width 167 height 16
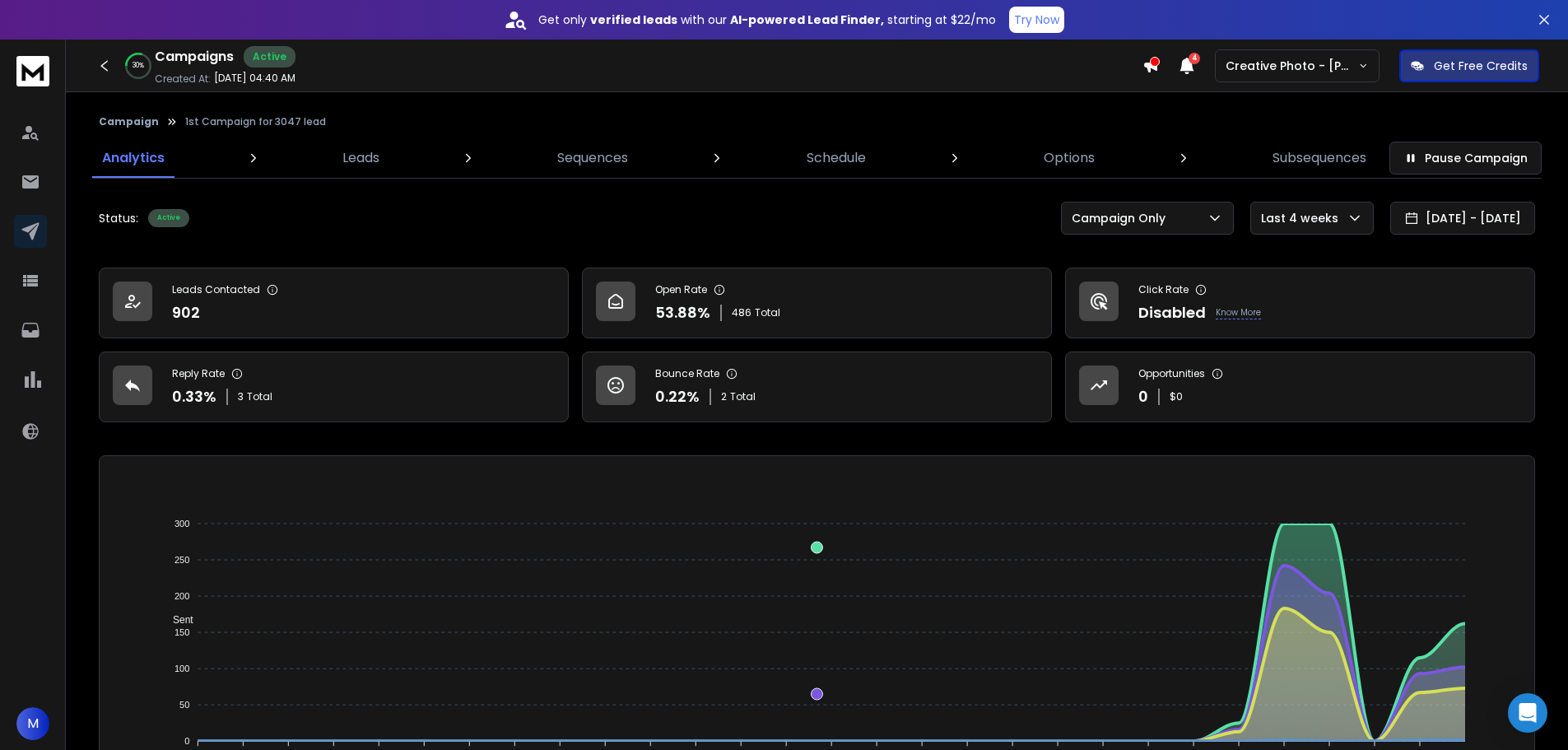
click at [235, 390] on div "0.33 % 3 Total" at bounding box center [222, 396] width 100 height 23
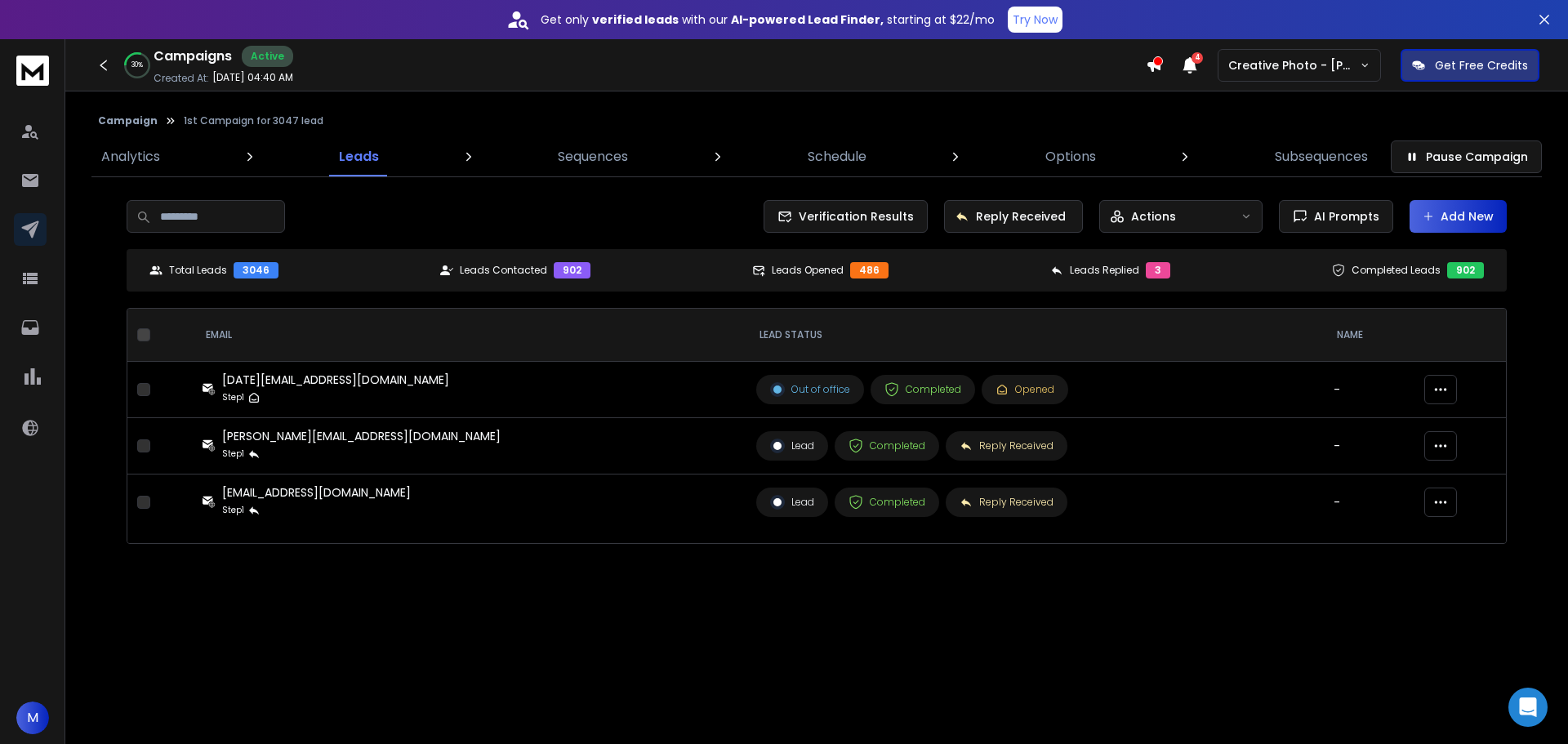
click at [945, 509] on div "Reply Received" at bounding box center [1006, 501] width 122 height 30
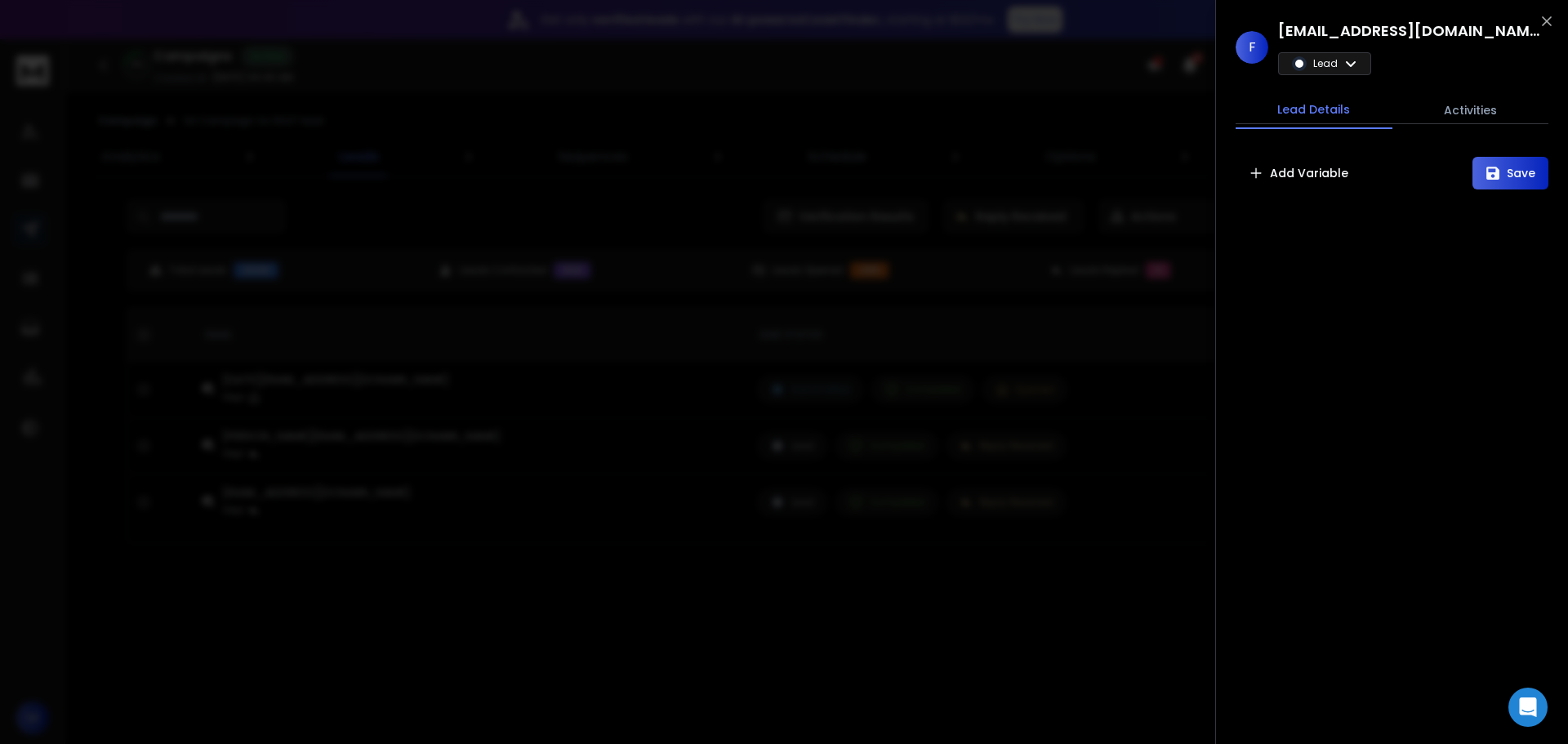
click at [1444, 112] on button "Activities" at bounding box center [1471, 110] width 157 height 36
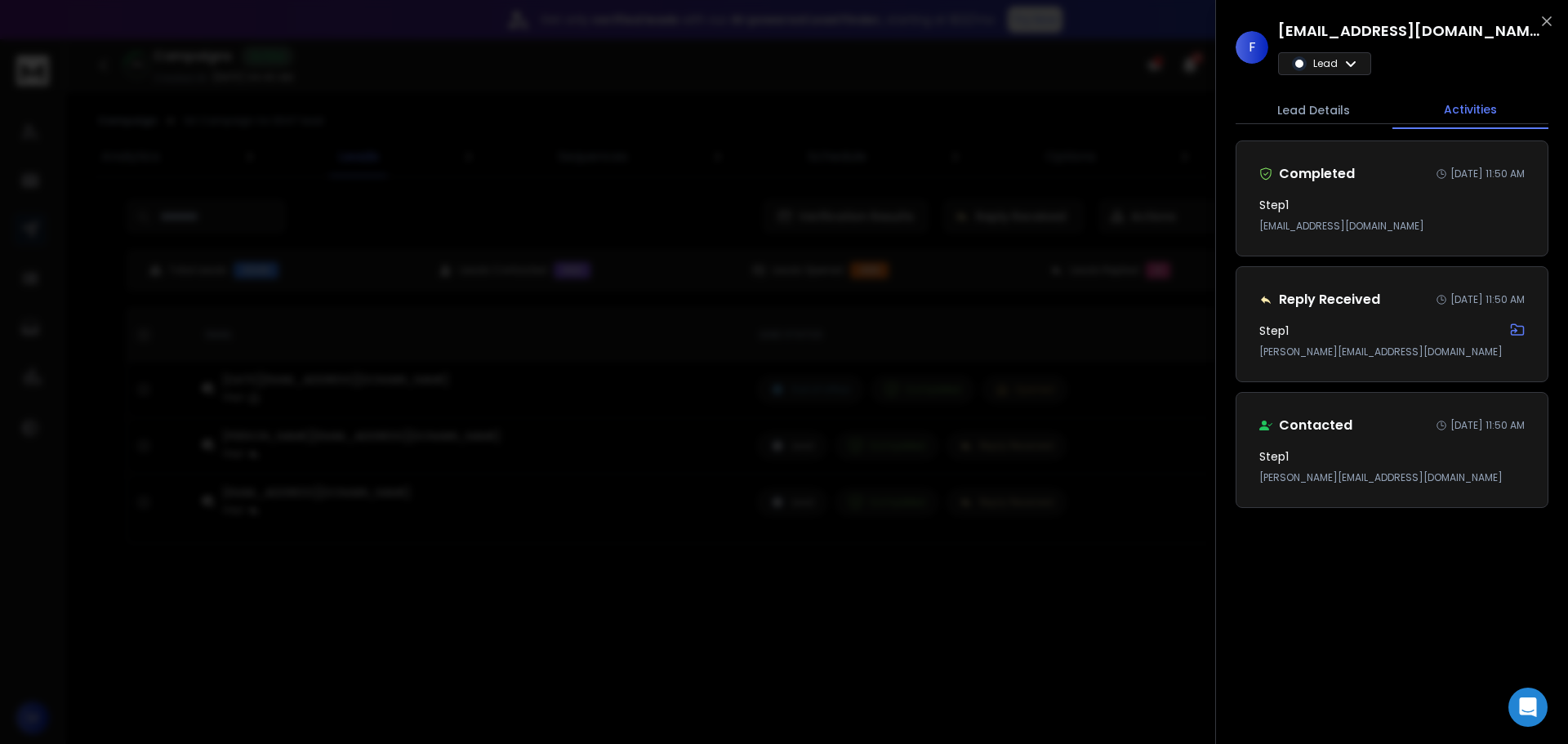
click at [1512, 334] on icon at bounding box center [1518, 329] width 13 height 11
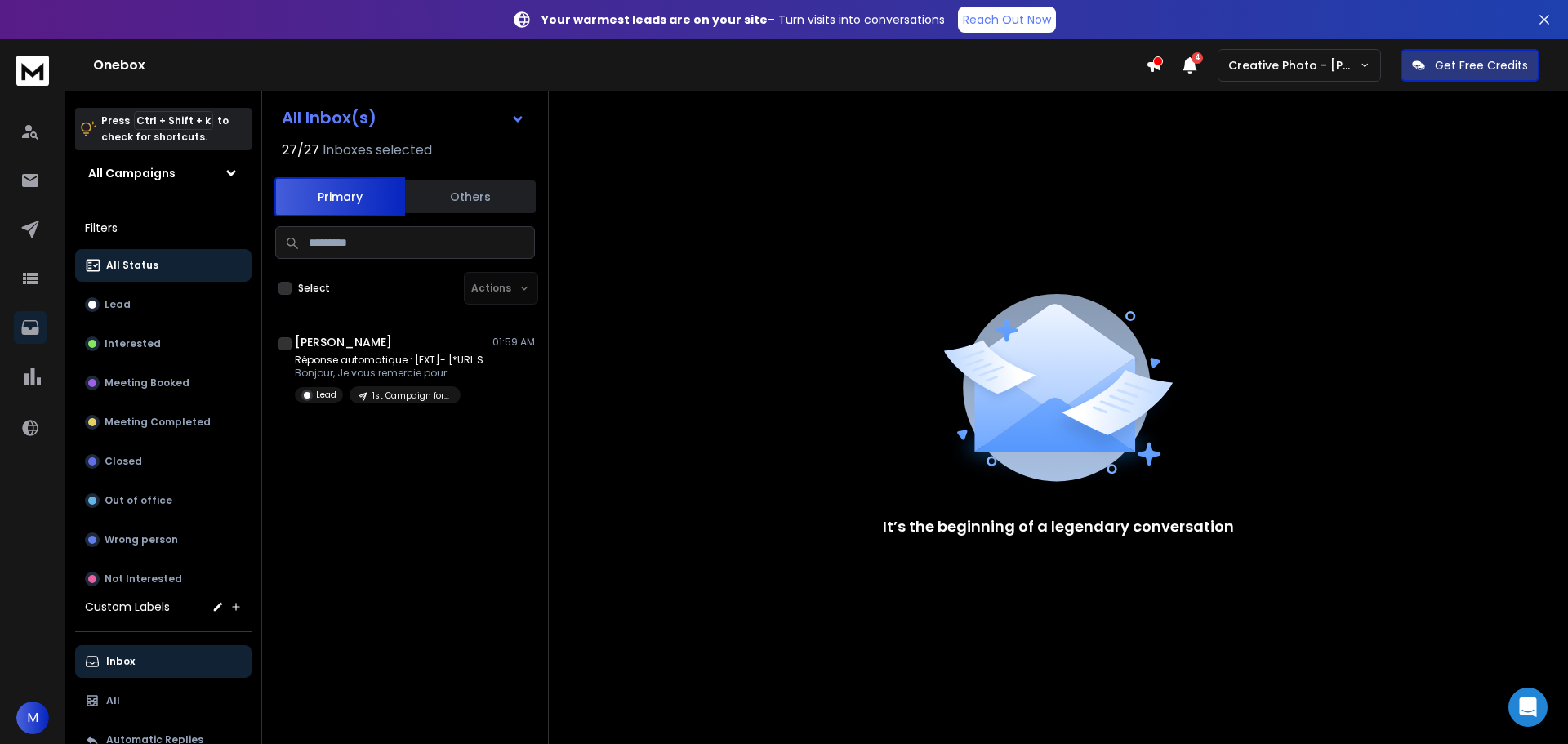
click at [466, 188] on button "Others" at bounding box center [470, 197] width 131 height 36
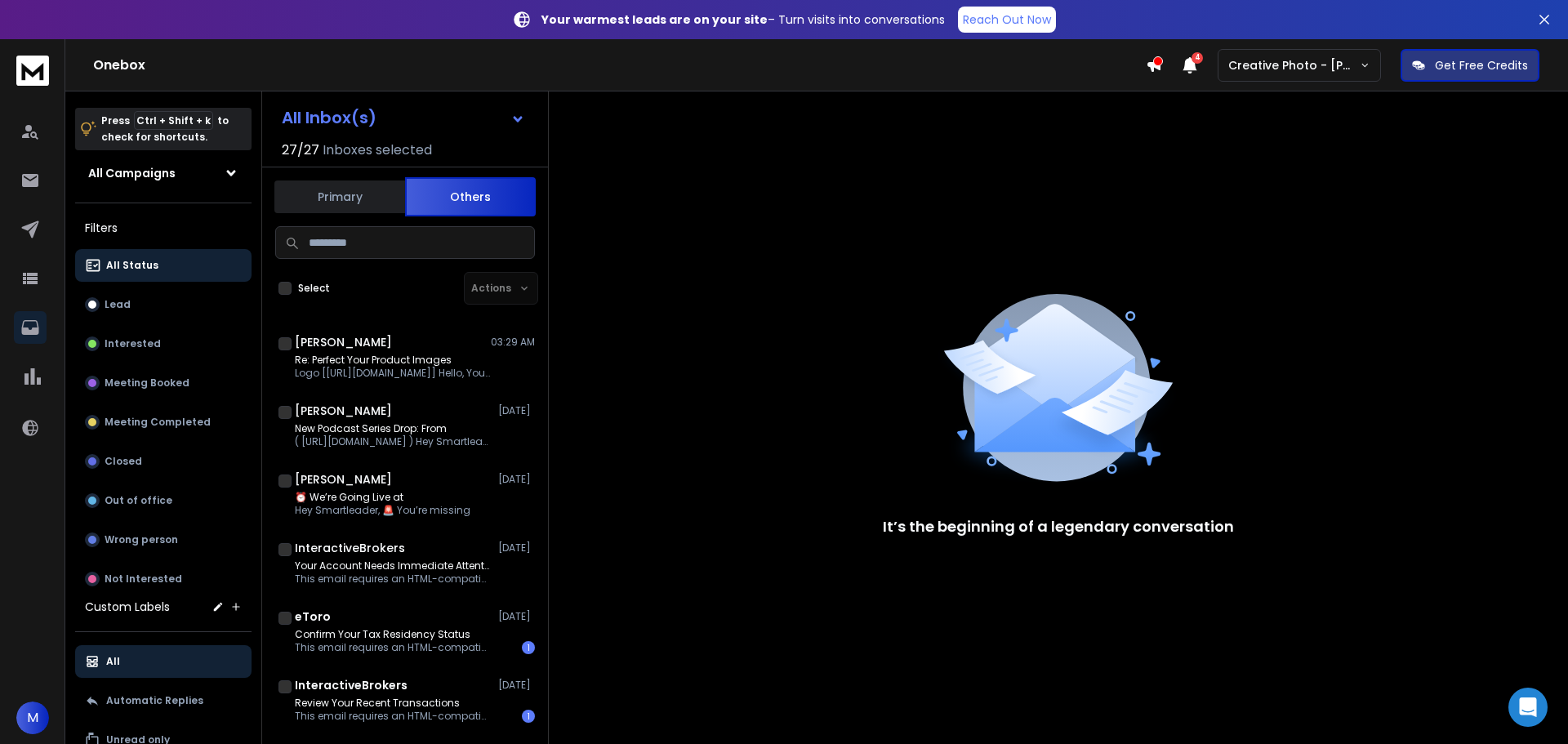
click at [344, 195] on button "Primary" at bounding box center [339, 197] width 131 height 36
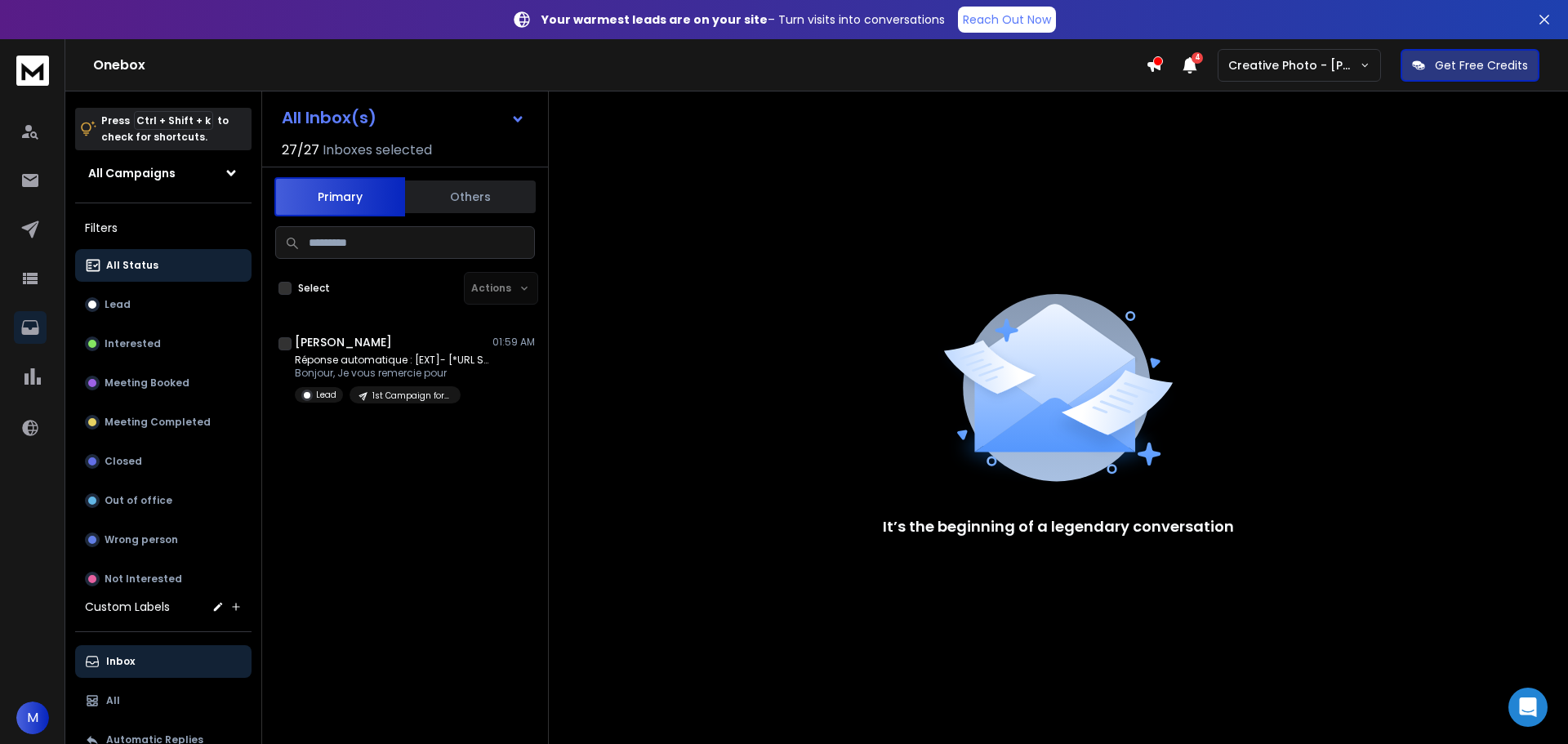
click at [475, 197] on button "Others" at bounding box center [470, 197] width 131 height 36
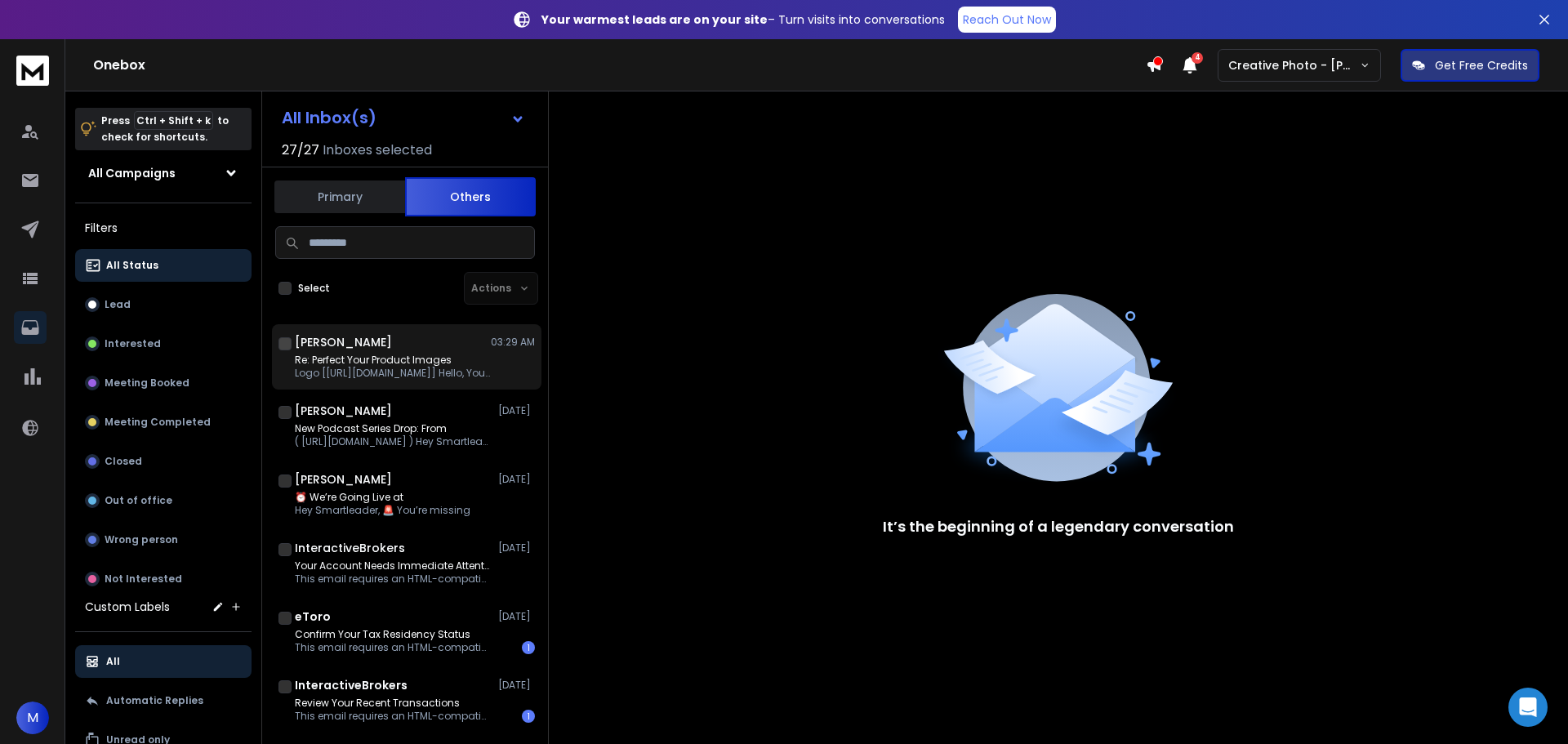
click at [430, 361] on p "Re: Perfect Your Product Images" at bounding box center [392, 360] width 196 height 13
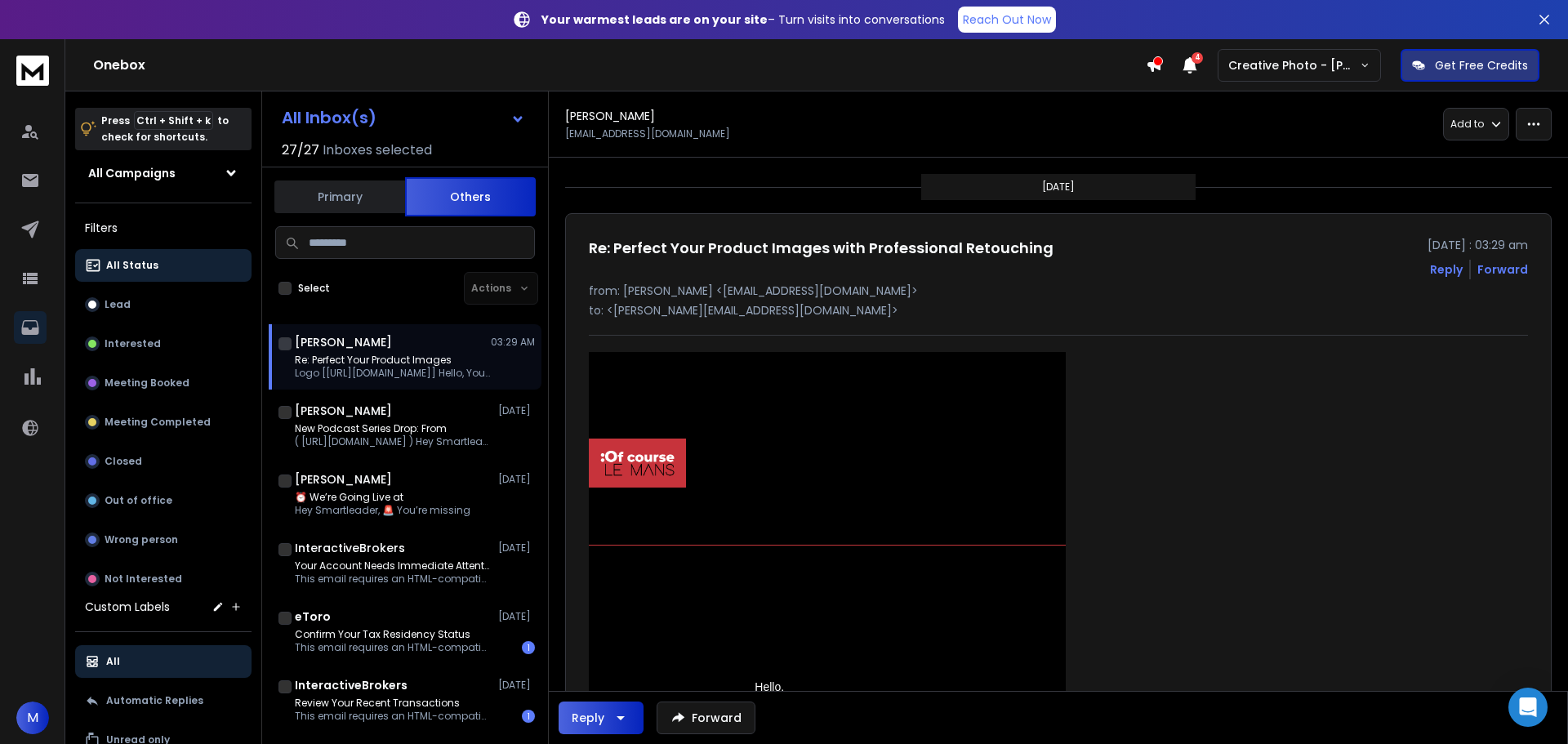
click at [112, 262] on p "All Status" at bounding box center [133, 265] width 52 height 13
